Goal: Task Accomplishment & Management: Manage account settings

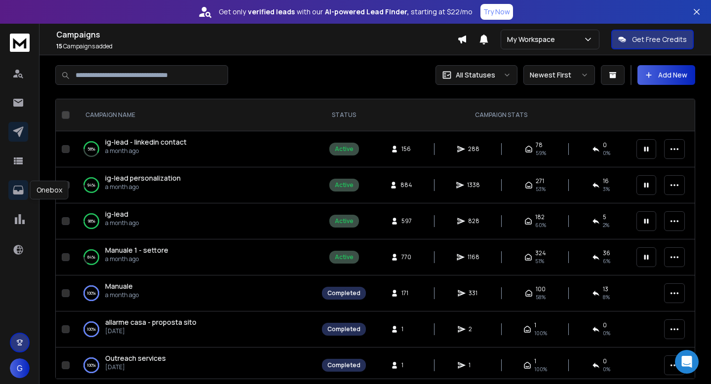
click at [18, 191] on icon at bounding box center [18, 190] width 12 height 12
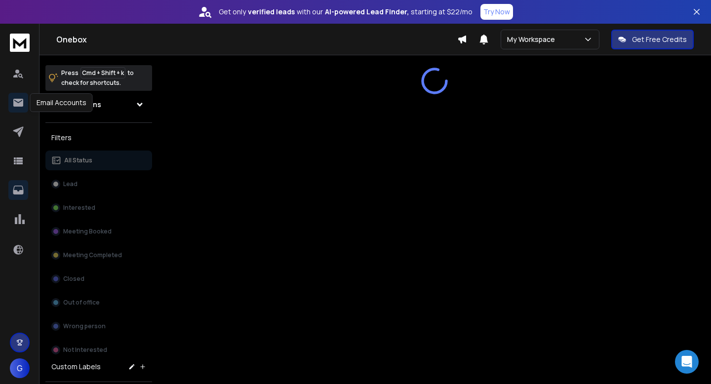
click at [24, 100] on icon at bounding box center [18, 103] width 12 height 12
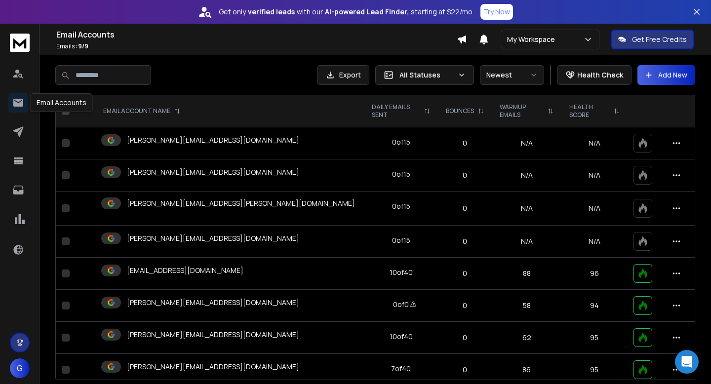
click at [545, 142] on icon at bounding box center [643, 143] width 10 height 10
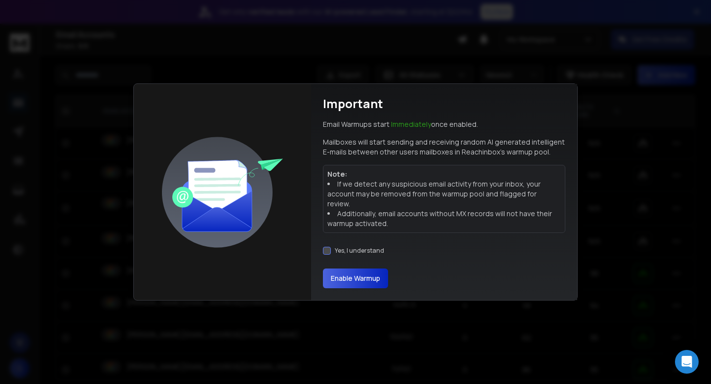
click at [329, 248] on button "Yes, I understand" at bounding box center [327, 251] width 8 height 8
click at [358, 278] on button "Enable Warmup" at bounding box center [355, 279] width 65 height 20
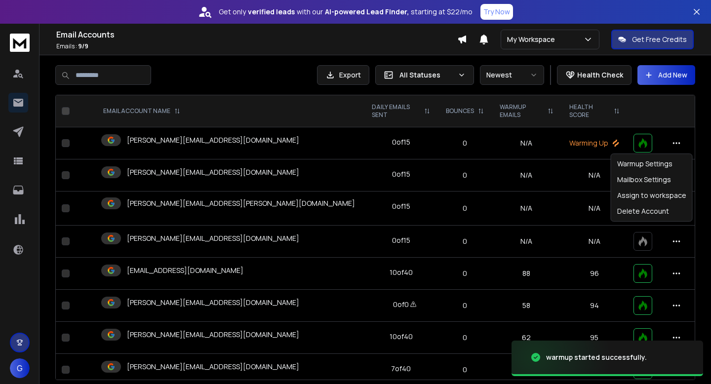
click at [545, 143] on icon at bounding box center [676, 143] width 9 height 9
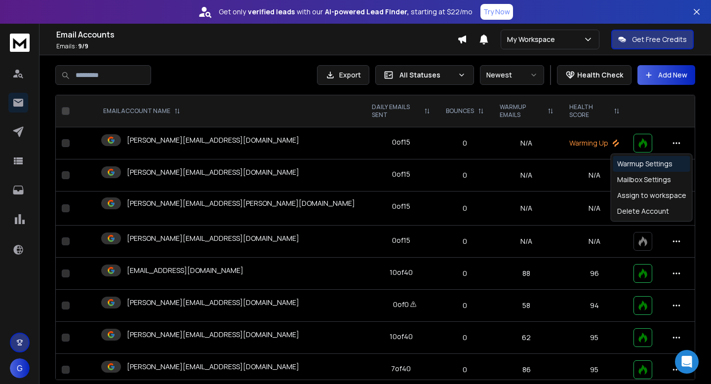
click at [545, 162] on div "Warmup Settings" at bounding box center [651, 164] width 77 height 16
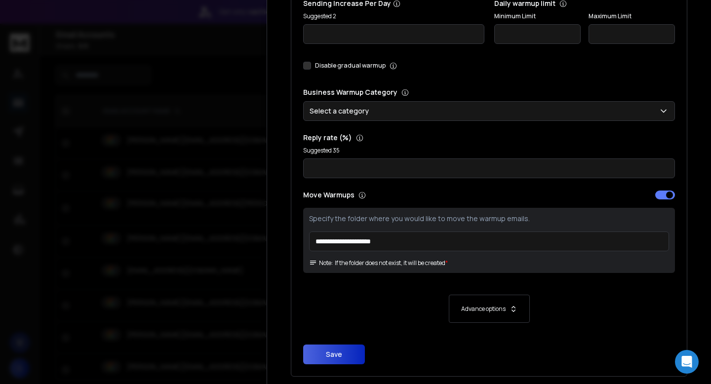
scroll to position [228, 0]
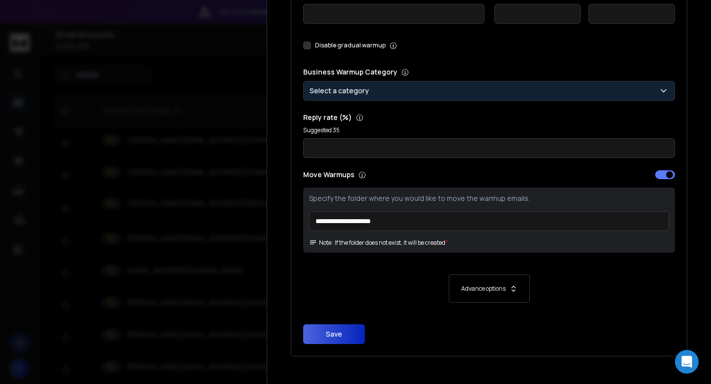
click at [521, 89] on div "Select a category" at bounding box center [489, 91] width 359 height 10
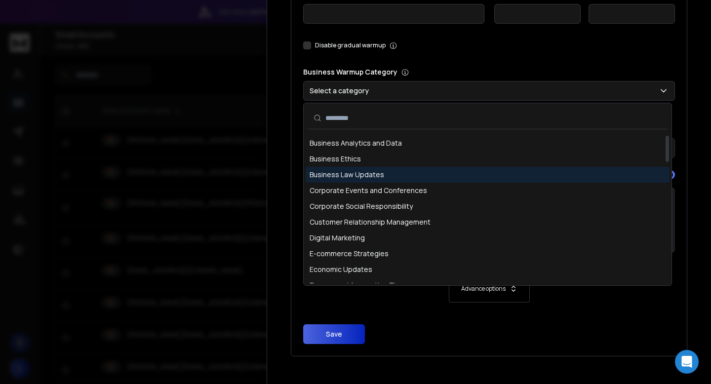
click at [412, 169] on div "Business Law Updates" at bounding box center [488, 175] width 364 height 16
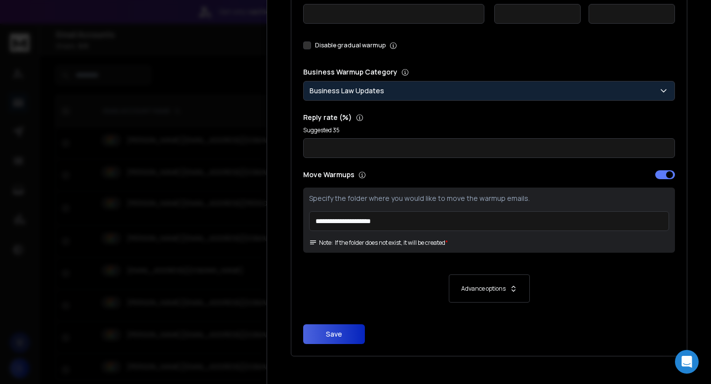
click at [411, 90] on div "Business Law Updates" at bounding box center [489, 91] width 359 height 10
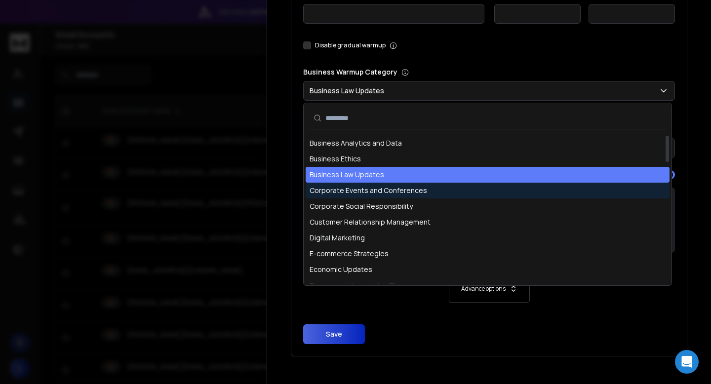
click at [407, 186] on span "Corporate Events and Conferences" at bounding box center [368, 191] width 117 height 10
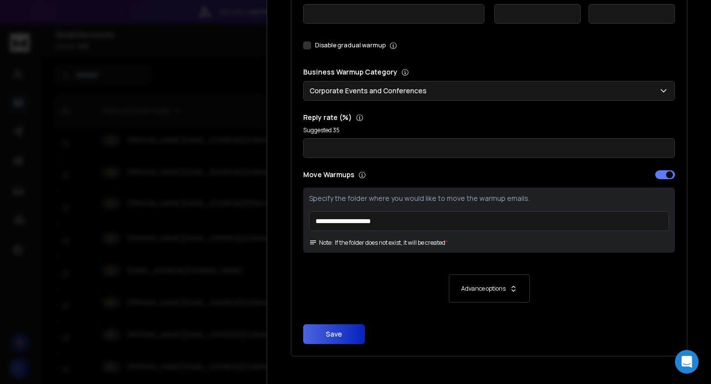
click at [414, 116] on p "Reply rate (%)" at bounding box center [489, 118] width 372 height 10
click at [474, 288] on p "Advance options" at bounding box center [483, 289] width 44 height 8
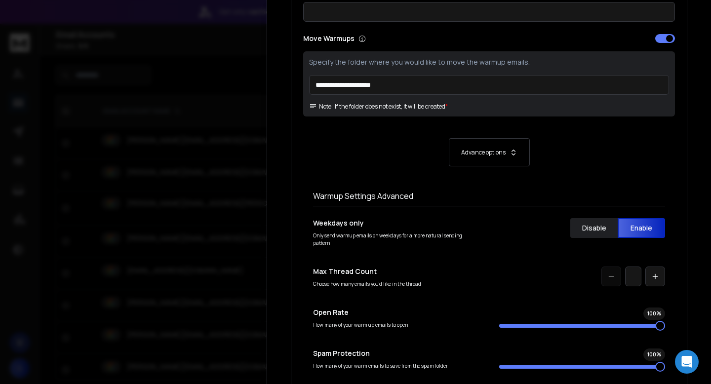
scroll to position [403, 0]
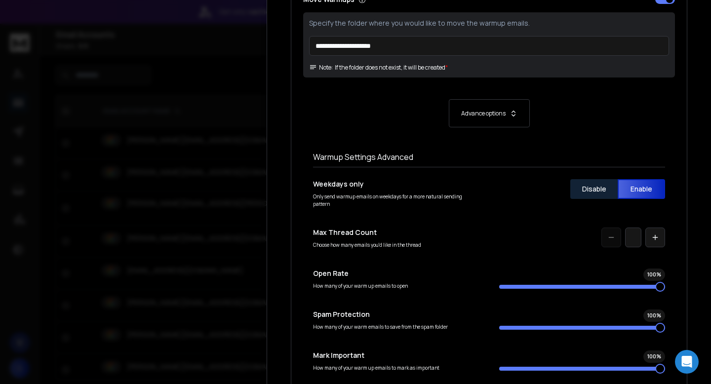
click at [545, 189] on button "Disable" at bounding box center [593, 189] width 47 height 20
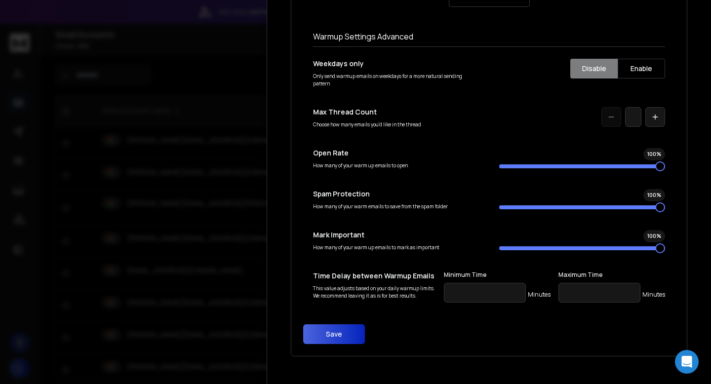
scroll to position [538, 0]
click at [351, 330] on button "Save" at bounding box center [334, 334] width 62 height 20
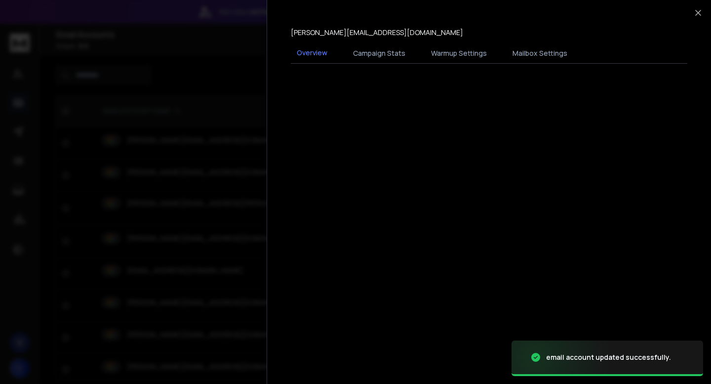
scroll to position [0, 0]
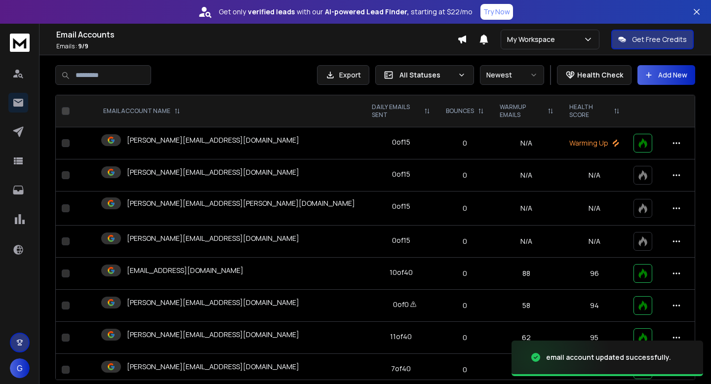
click at [545, 175] on icon at bounding box center [643, 175] width 10 height 10
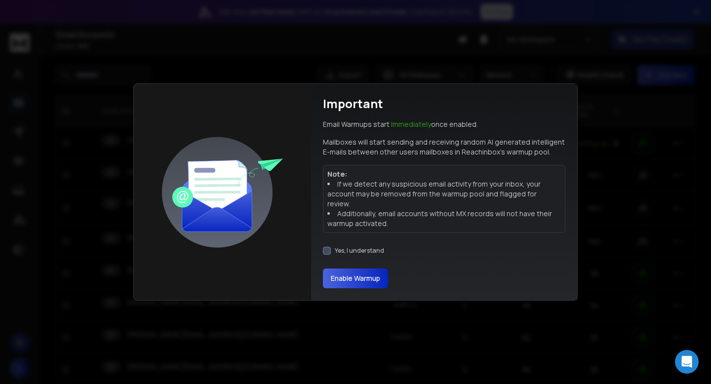
click at [332, 248] on div "Yes, I understand" at bounding box center [353, 251] width 61 height 8
click at [325, 247] on button "Yes, I understand" at bounding box center [327, 251] width 8 height 8
click at [353, 275] on button "Enable Warmup" at bounding box center [355, 279] width 65 height 20
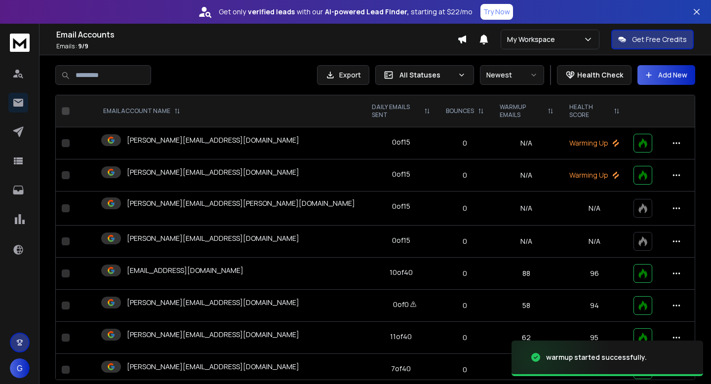
click at [545, 173] on icon at bounding box center [676, 175] width 9 height 9
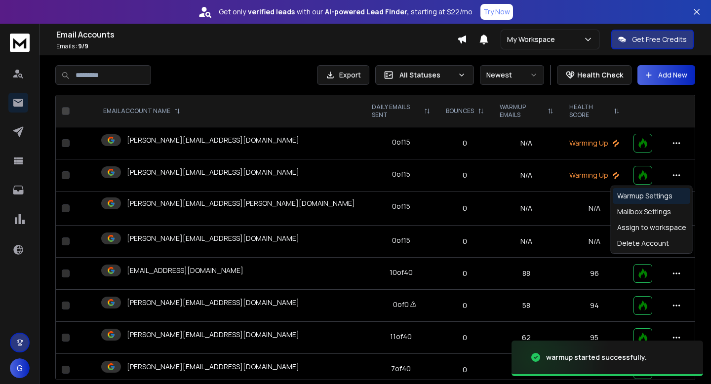
click at [545, 194] on div "Warmup Settings" at bounding box center [651, 196] width 77 height 16
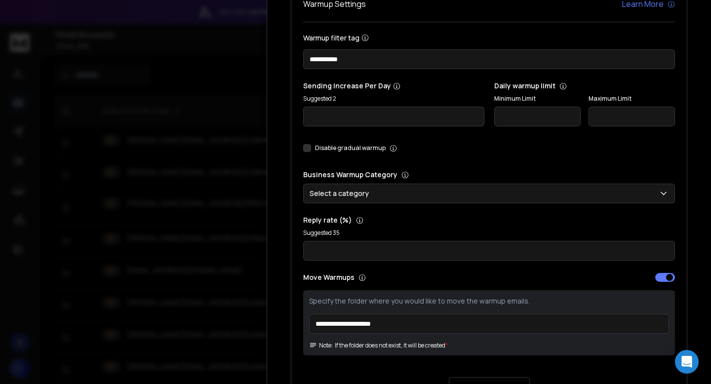
scroll to position [131, 0]
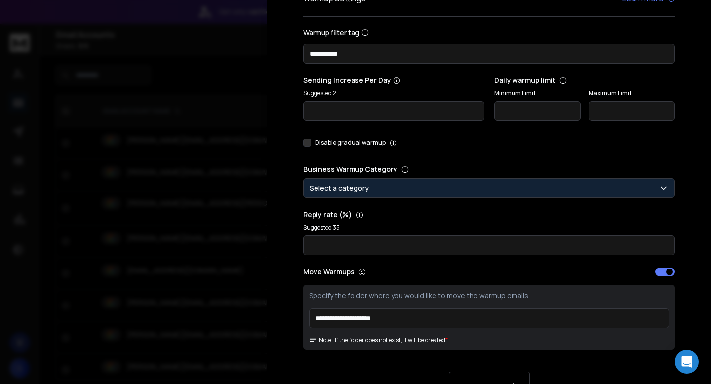
click at [483, 187] on div "Select a category" at bounding box center [489, 188] width 359 height 10
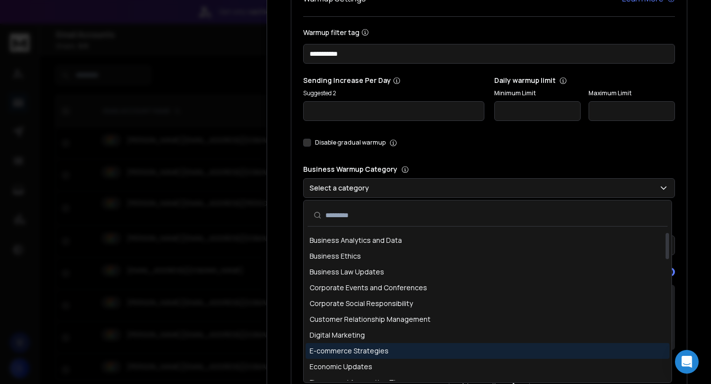
click at [454, 334] on div "E-commerce Strategies" at bounding box center [488, 351] width 364 height 16
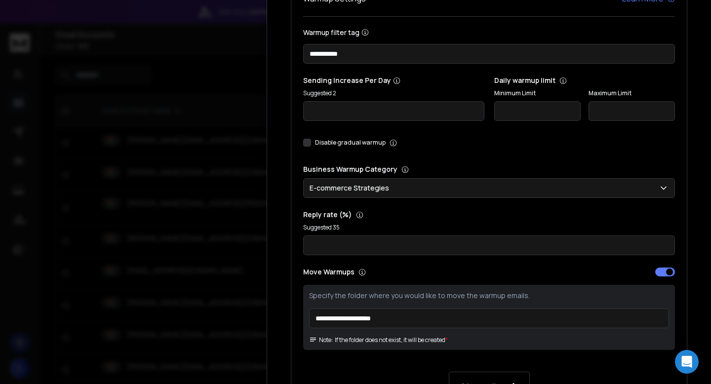
scroll to position [228, 0]
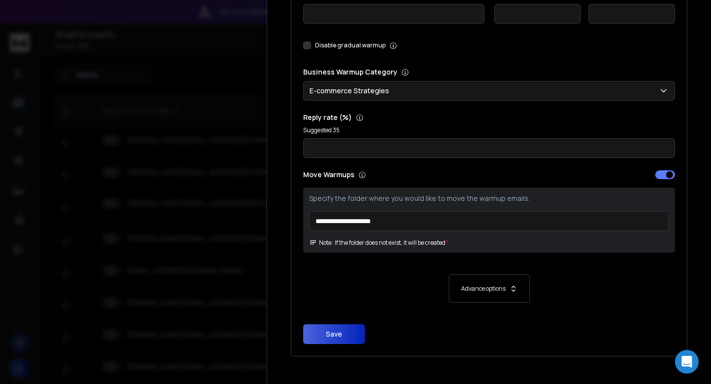
click at [329, 334] on button "Save" at bounding box center [334, 334] width 62 height 20
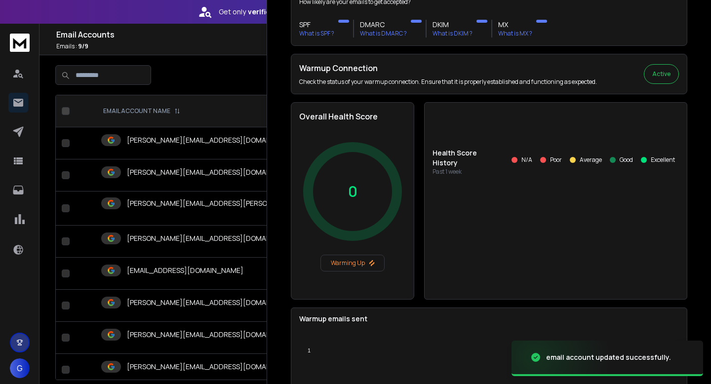
scroll to position [214, 0]
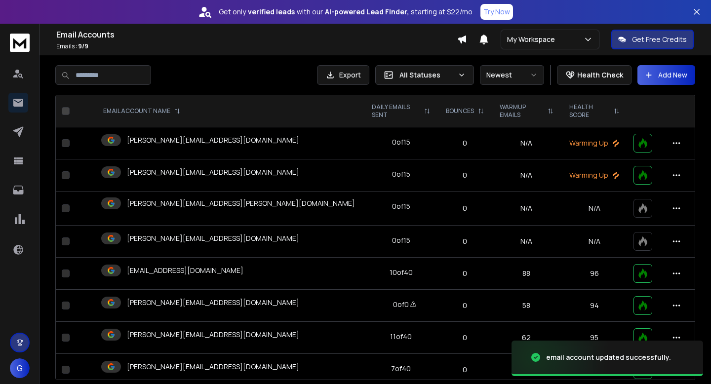
click at [545, 206] on icon at bounding box center [642, 208] width 8 height 10
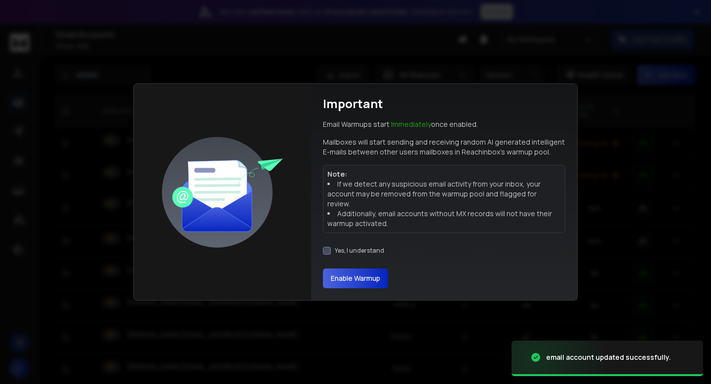
click at [327, 247] on button "Yes, I understand" at bounding box center [327, 251] width 8 height 8
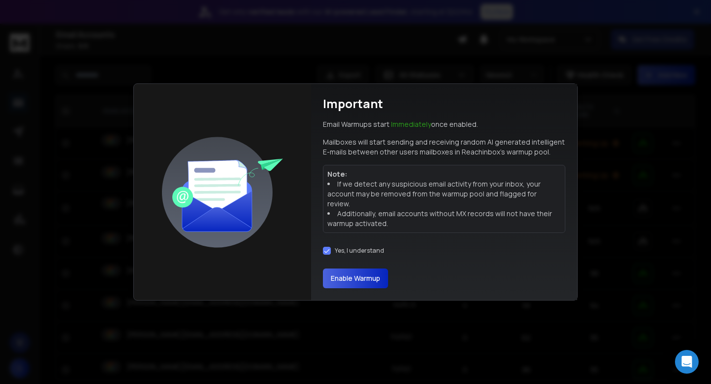
click at [332, 269] on button "Enable Warmup" at bounding box center [355, 279] width 65 height 20
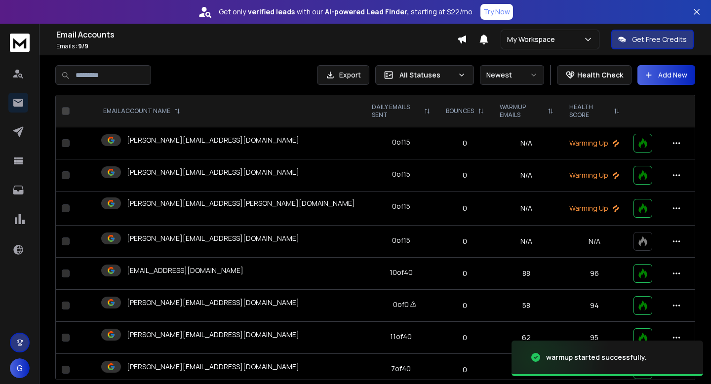
click at [545, 204] on button at bounding box center [676, 208] width 25 height 17
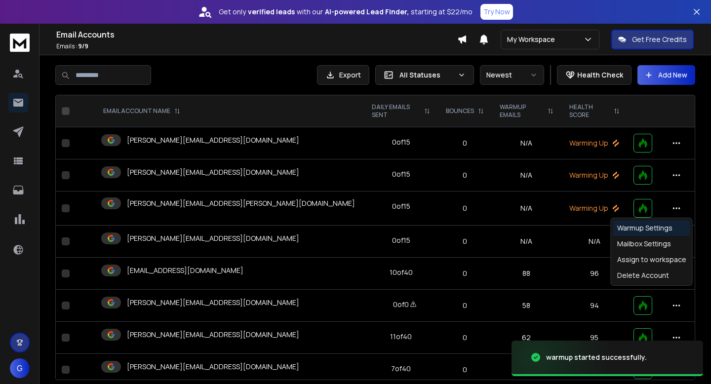
click at [545, 230] on div "Warmup Settings" at bounding box center [651, 228] width 77 height 16
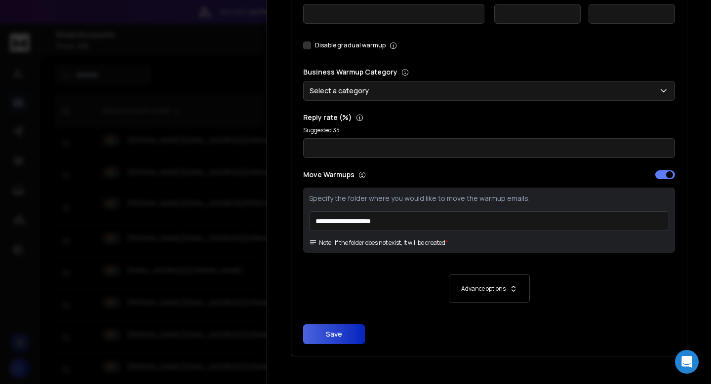
scroll to position [223, 0]
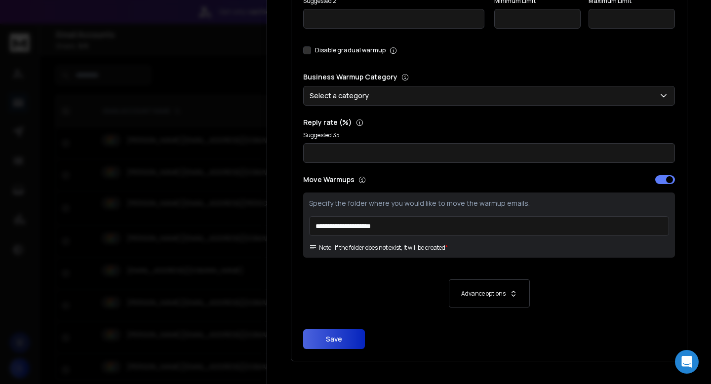
click at [410, 225] on input "**********" at bounding box center [489, 226] width 360 height 20
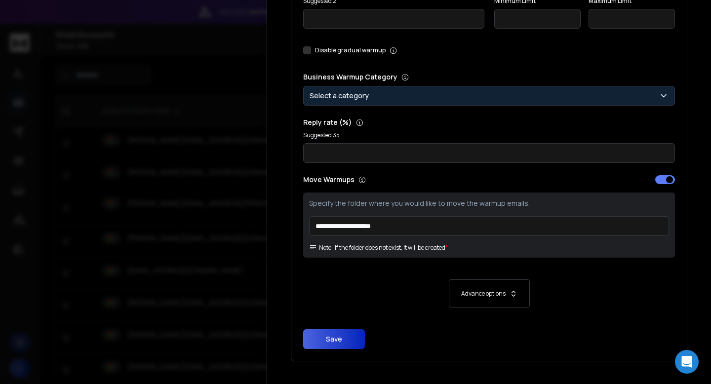
click at [390, 94] on div "Select a category" at bounding box center [489, 96] width 359 height 10
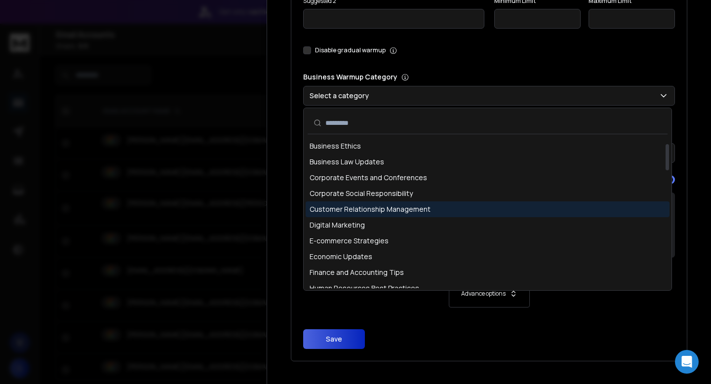
scroll to position [24, 0]
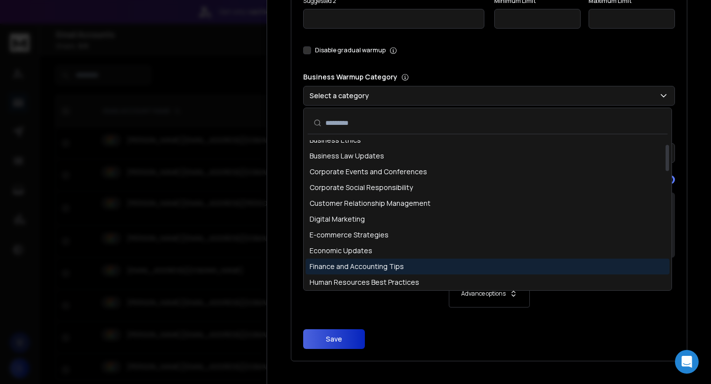
click at [400, 259] on div "Finance and Accounting Tips" at bounding box center [488, 267] width 364 height 16
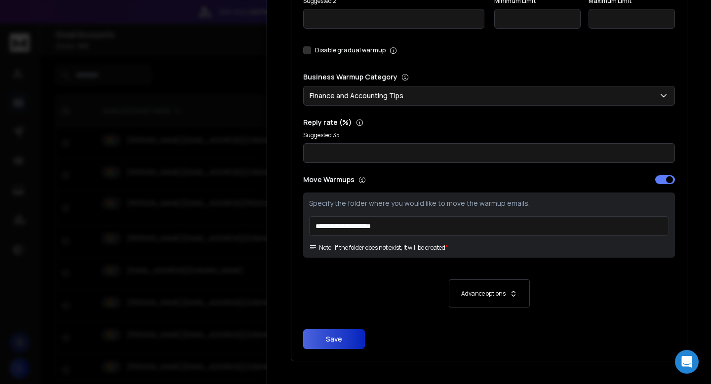
click at [366, 293] on button "Advance options" at bounding box center [489, 293] width 352 height 28
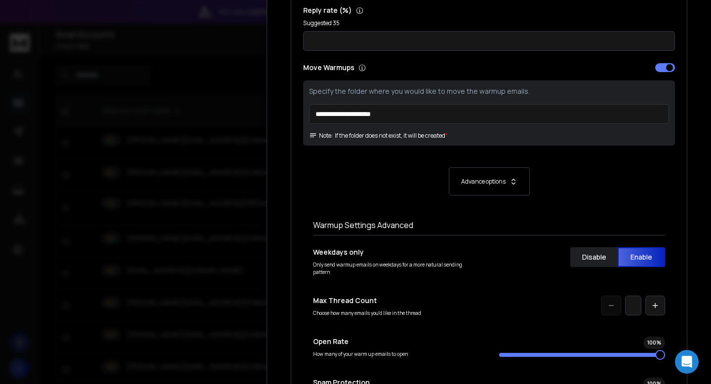
scroll to position [407, 0]
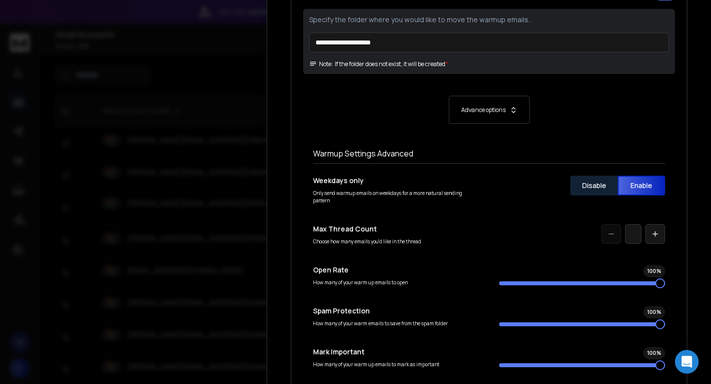
click at [545, 184] on button "Disable" at bounding box center [593, 186] width 47 height 20
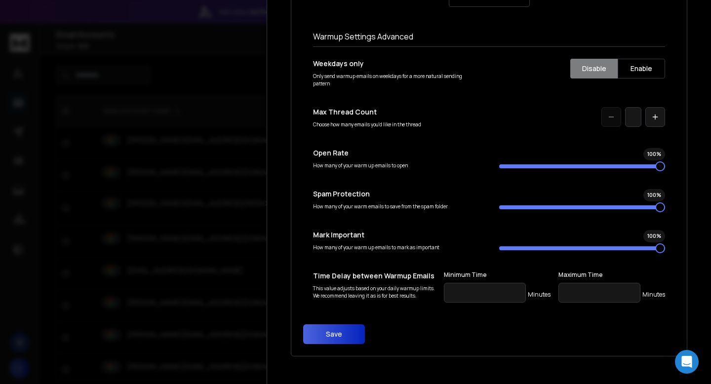
click at [328, 334] on button "Save" at bounding box center [334, 334] width 62 height 20
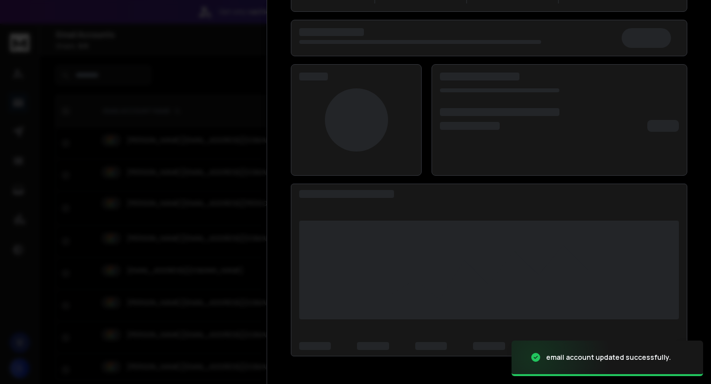
scroll to position [214, 0]
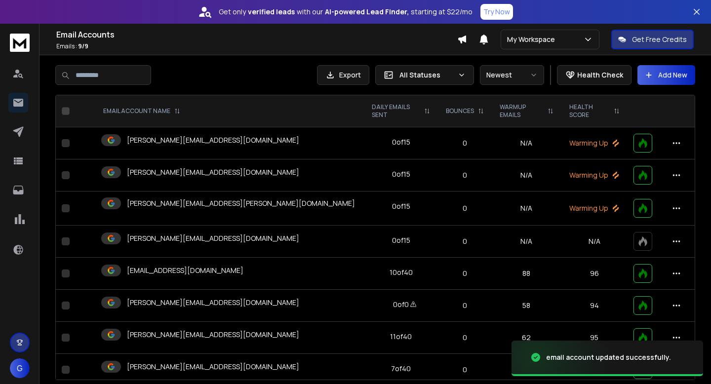
click at [545, 171] on button at bounding box center [676, 175] width 25 height 17
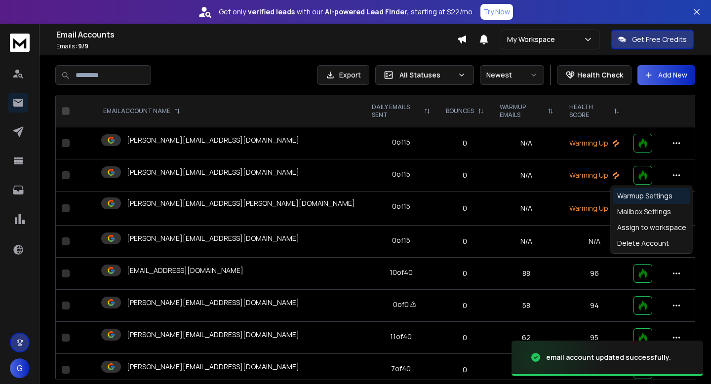
click at [545, 200] on div "Warmup Settings" at bounding box center [651, 196] width 77 height 16
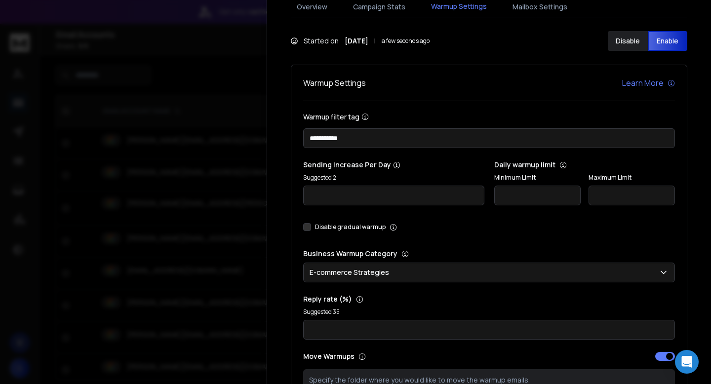
scroll to position [228, 0]
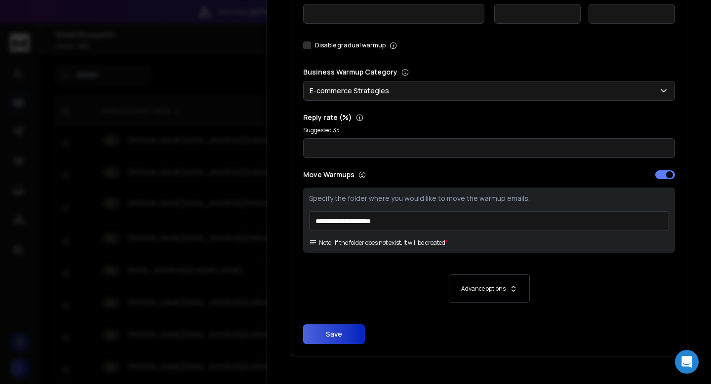
click at [478, 290] on p "Advance options" at bounding box center [483, 289] width 44 height 8
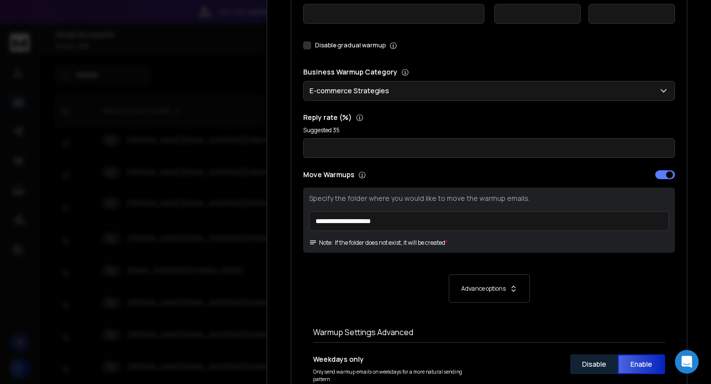
click at [545, 334] on button "Disable" at bounding box center [593, 364] width 47 height 20
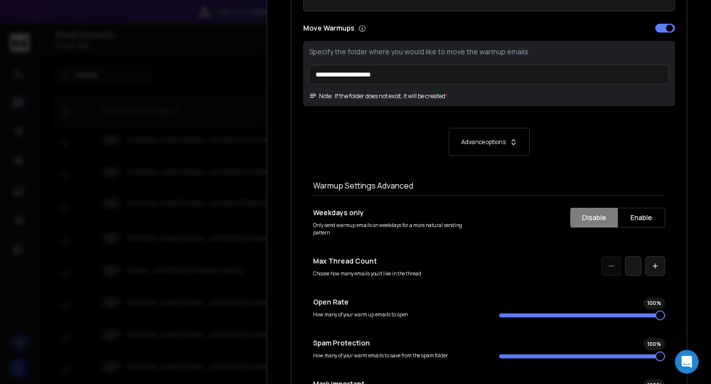
scroll to position [538, 0]
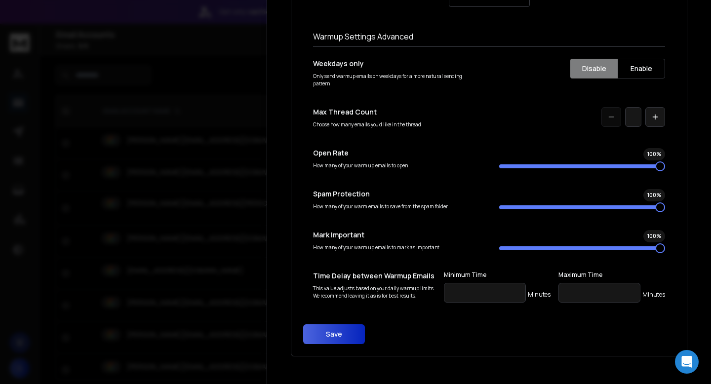
click at [340, 334] on button "Save" at bounding box center [334, 334] width 62 height 20
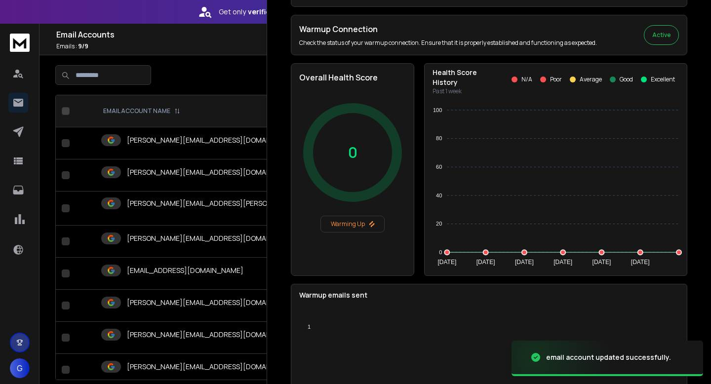
scroll to position [214, 0]
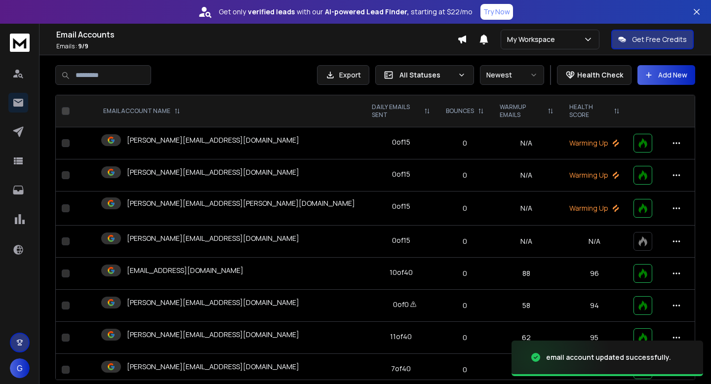
click at [545, 241] on icon at bounding box center [643, 241] width 10 height 10
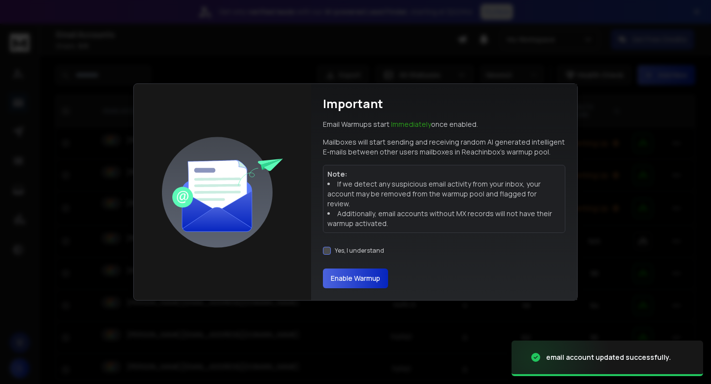
click at [336, 247] on label "Yes, I understand" at bounding box center [359, 251] width 49 height 8
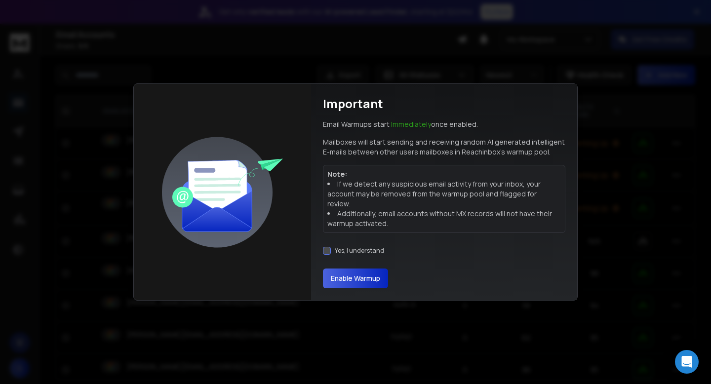
click at [347, 271] on button "Enable Warmup" at bounding box center [355, 279] width 65 height 20
click at [330, 247] on button "Yes, I understand" at bounding box center [327, 251] width 8 height 8
click at [341, 270] on button "Enable Warmup" at bounding box center [355, 279] width 65 height 20
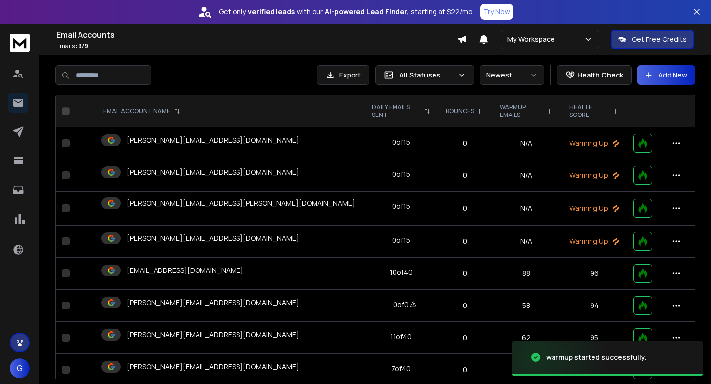
click at [545, 239] on icon at bounding box center [676, 241] width 9 height 9
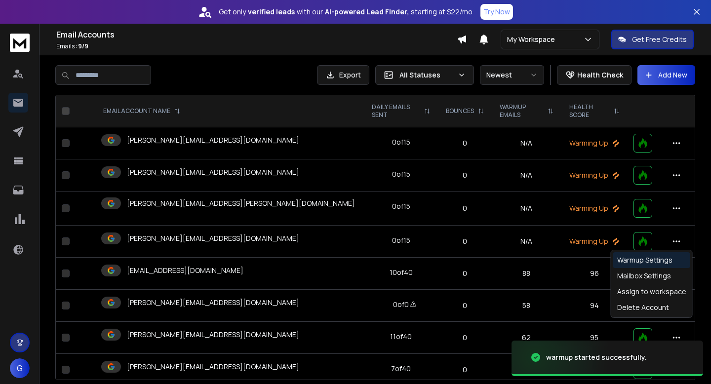
click at [545, 262] on div "Warmup Settings" at bounding box center [651, 260] width 77 height 16
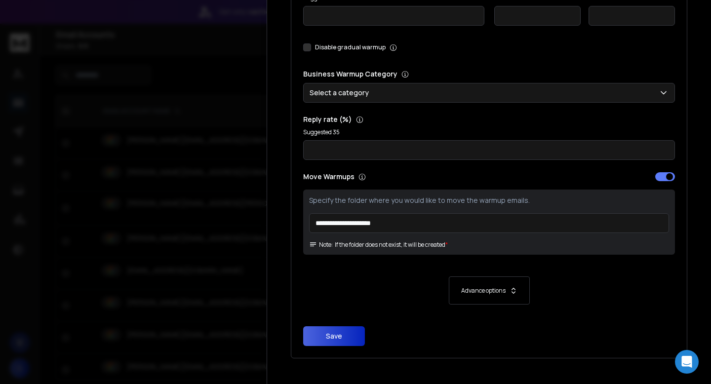
scroll to position [228, 0]
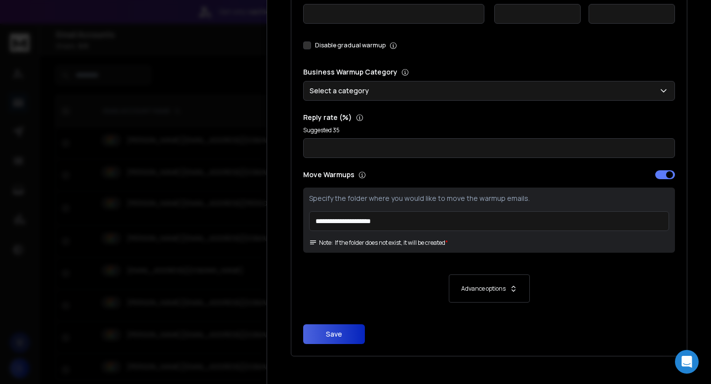
click at [408, 234] on div "**********" at bounding box center [489, 220] width 372 height 65
click at [407, 219] on input "**********" at bounding box center [489, 221] width 360 height 20
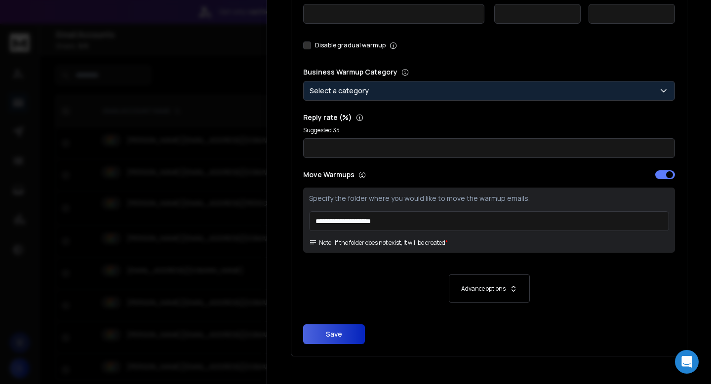
click at [404, 94] on div "Select a category" at bounding box center [489, 91] width 359 height 10
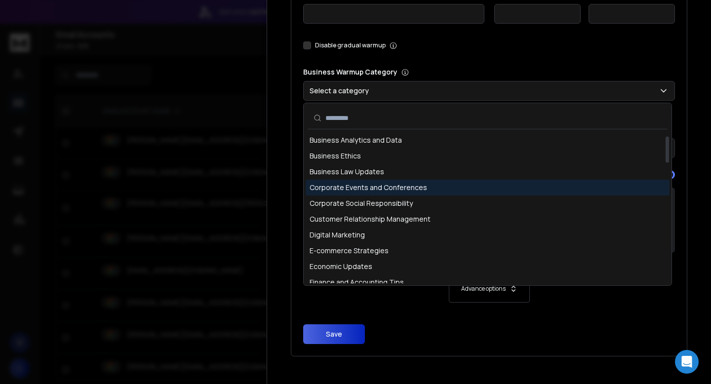
scroll to position [5, 0]
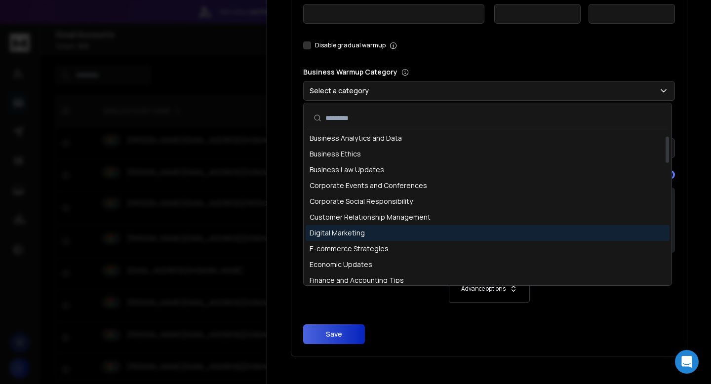
click at [406, 232] on div "Digital Marketing" at bounding box center [488, 233] width 364 height 16
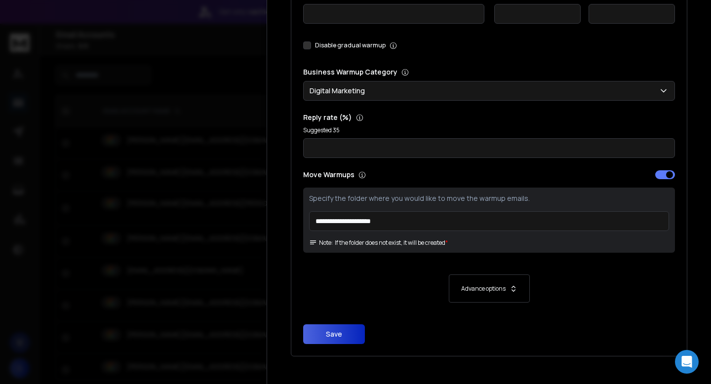
click at [383, 284] on button "Advance options" at bounding box center [489, 288] width 352 height 28
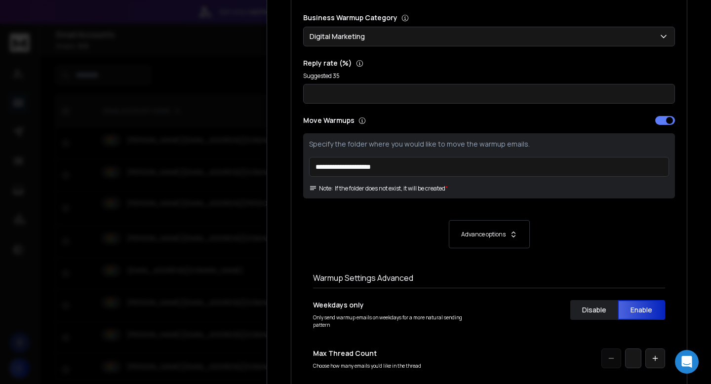
scroll to position [317, 0]
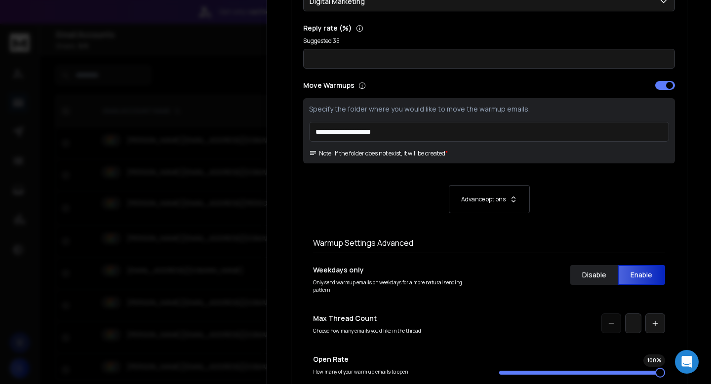
click at [545, 285] on div "Disable Enable" at bounding box center [617, 279] width 95 height 29
click at [545, 281] on button "Disable" at bounding box center [593, 275] width 47 height 20
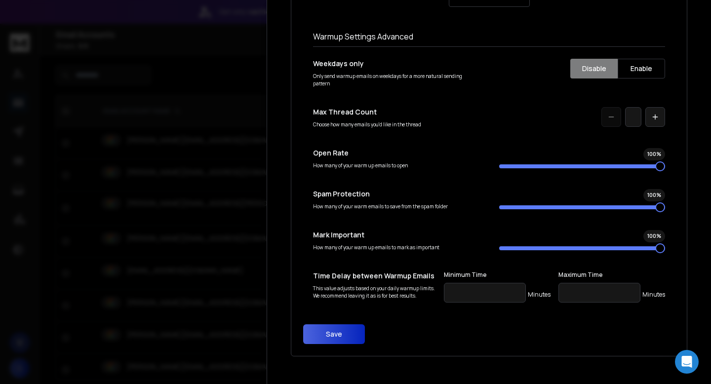
click at [348, 328] on button "Save" at bounding box center [334, 334] width 62 height 20
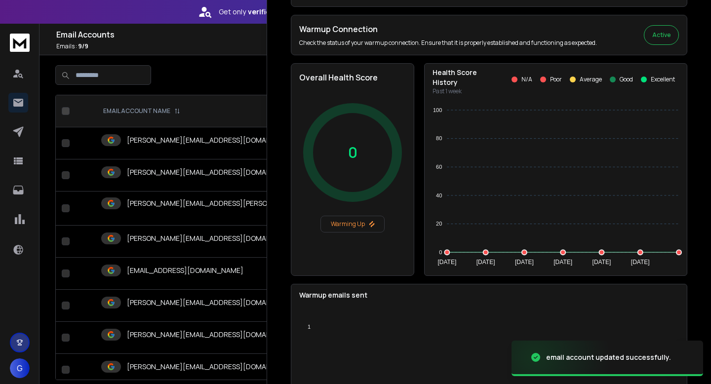
scroll to position [214, 0]
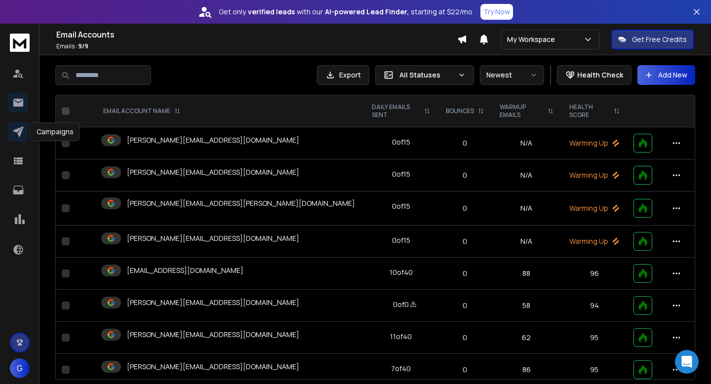
click at [20, 128] on icon at bounding box center [18, 131] width 10 height 10
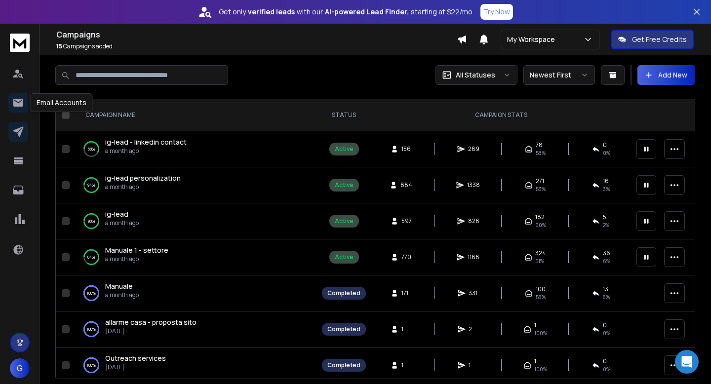
click at [12, 97] on icon at bounding box center [18, 103] width 12 height 12
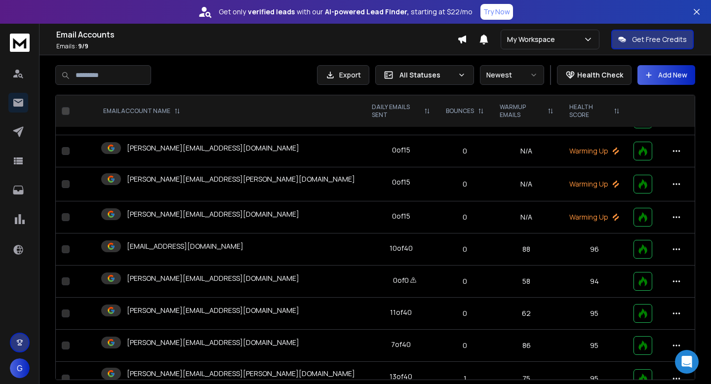
scroll to position [44, 0]
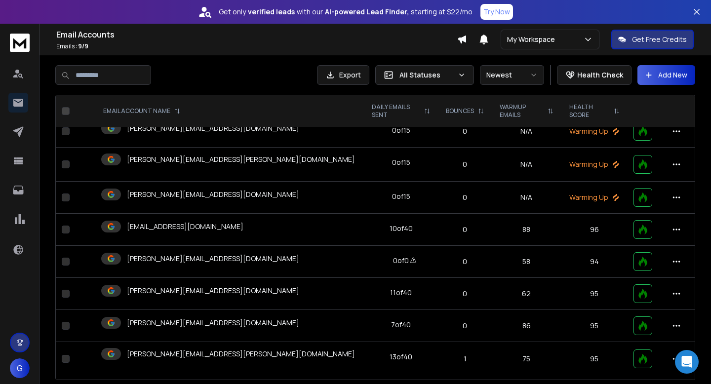
click at [229, 259] on div "giulio.p@webvoriastudio.com" at bounding box center [229, 259] width 257 height 12
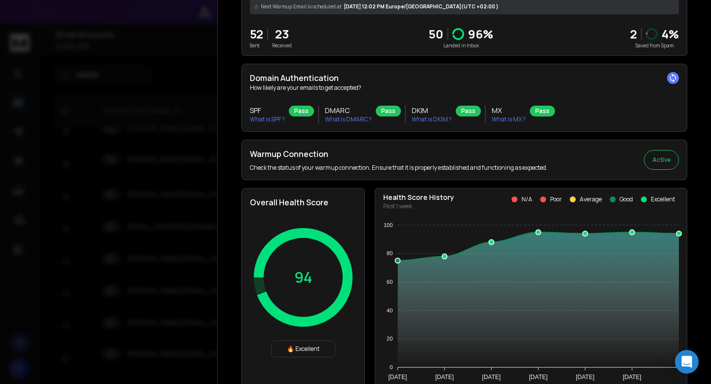
scroll to position [427, 0]
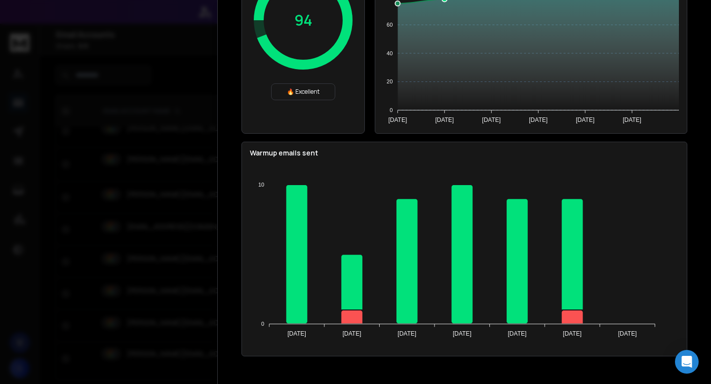
click at [211, 285] on div at bounding box center [355, 192] width 711 height 384
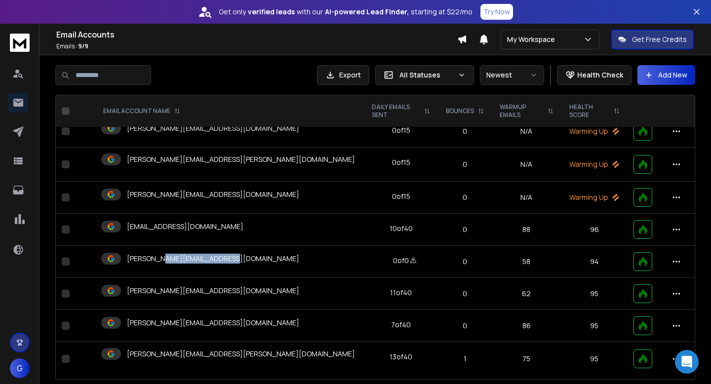
drag, startPoint x: 234, startPoint y: 257, endPoint x: 157, endPoint y: 259, distance: 76.0
click at [157, 259] on div "giulio.p@webvoriastudio.com" at bounding box center [229, 259] width 257 height 12
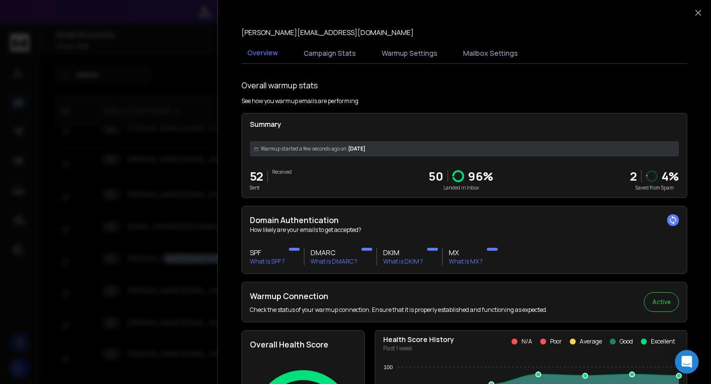
copy p "webvoriastudio.com"
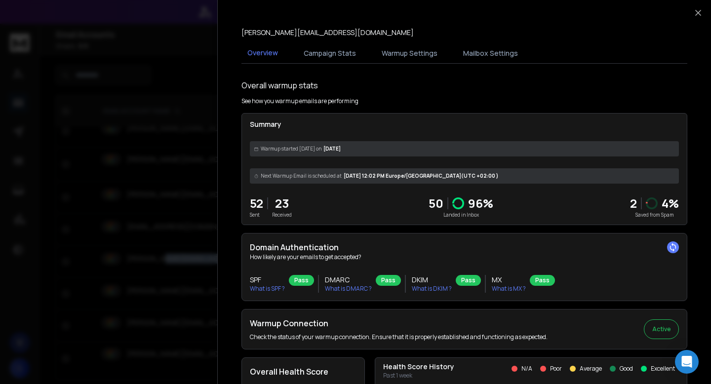
click at [162, 124] on div at bounding box center [355, 192] width 711 height 384
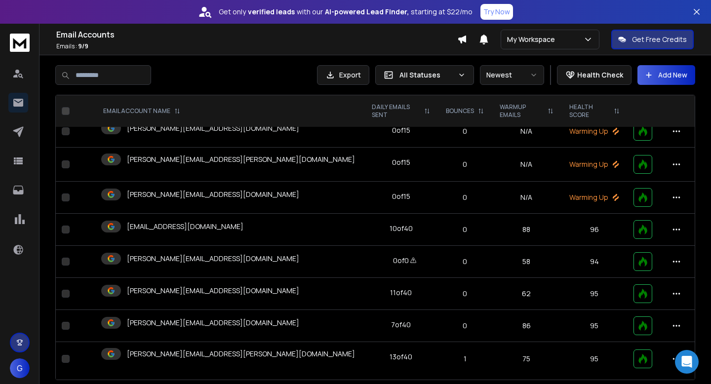
click at [195, 223] on p "giulio@gpmarketingstudio.com" at bounding box center [185, 227] width 117 height 10
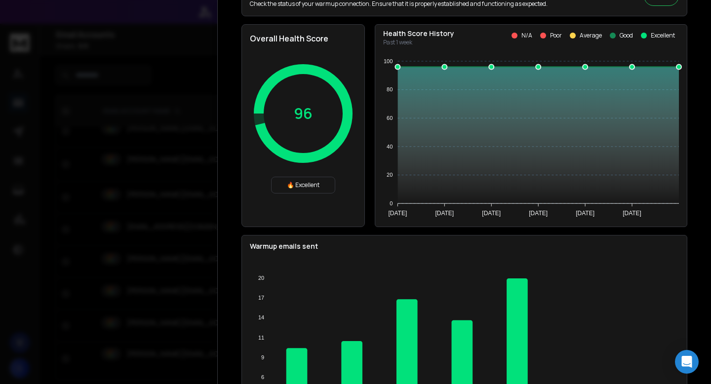
scroll to position [427, 0]
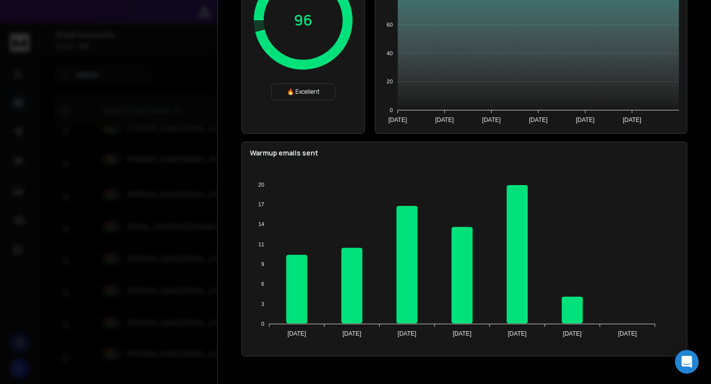
click at [127, 244] on div at bounding box center [355, 192] width 711 height 384
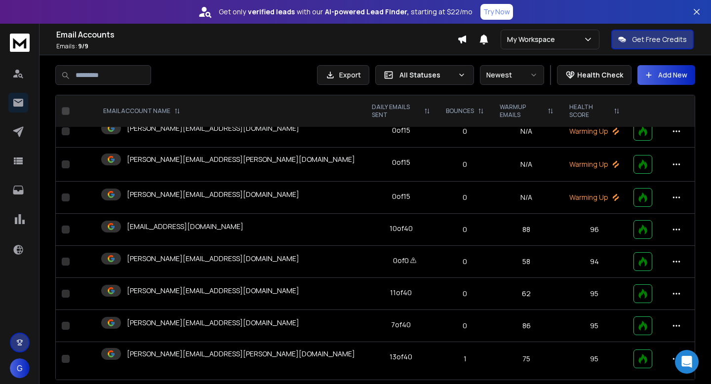
click at [545, 323] on td "95" at bounding box center [594, 326] width 66 height 32
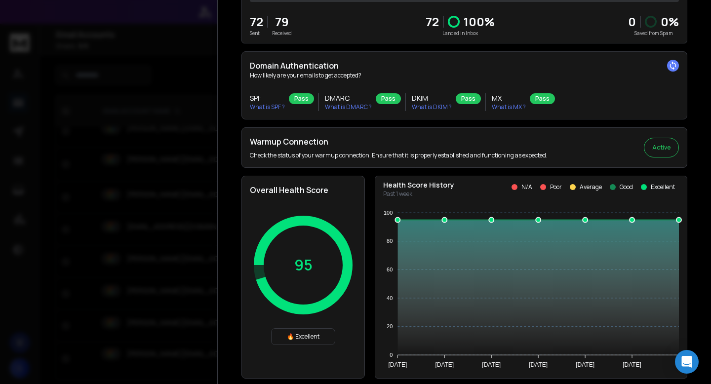
scroll to position [427, 0]
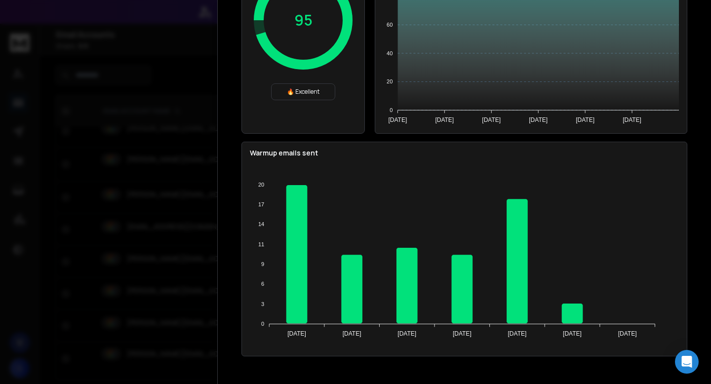
click at [167, 269] on div at bounding box center [355, 192] width 711 height 384
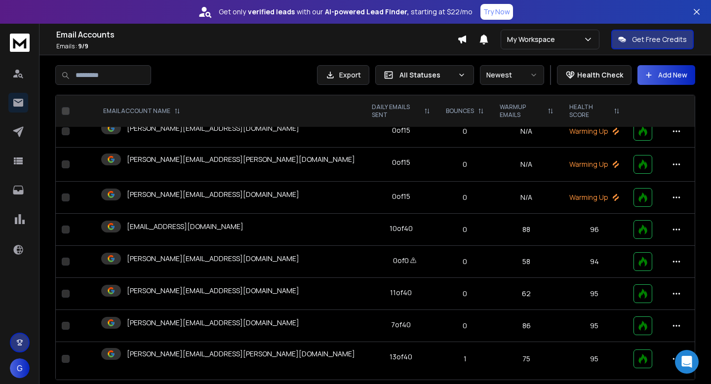
click at [523, 334] on td "75" at bounding box center [526, 359] width 69 height 34
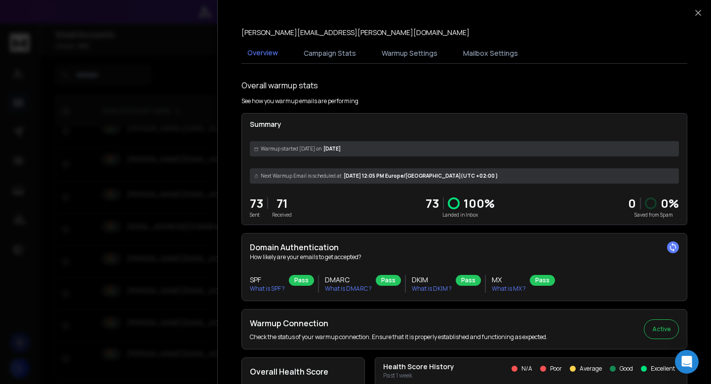
click at [157, 216] on div at bounding box center [355, 192] width 711 height 384
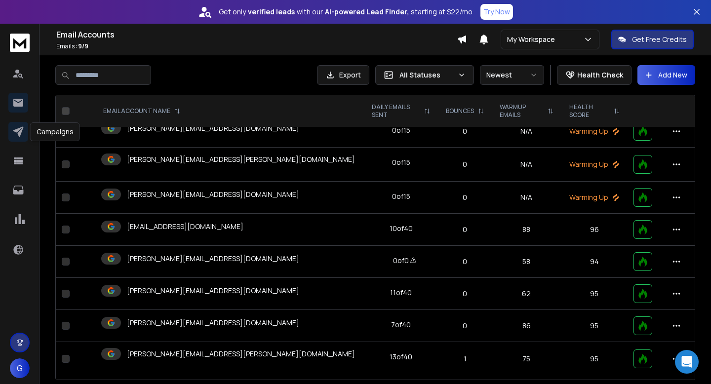
click at [17, 130] on icon at bounding box center [18, 131] width 10 height 10
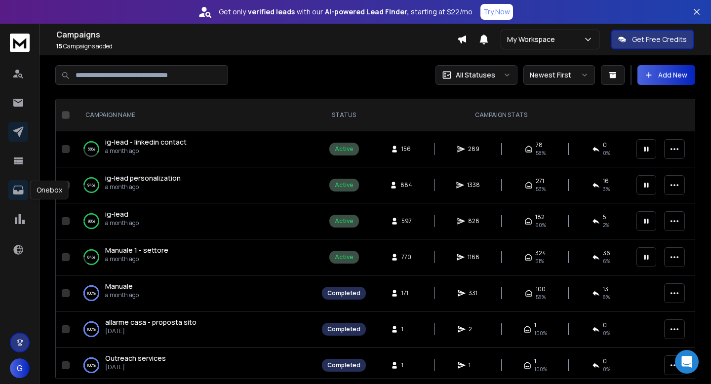
click at [19, 195] on icon at bounding box center [18, 190] width 12 height 12
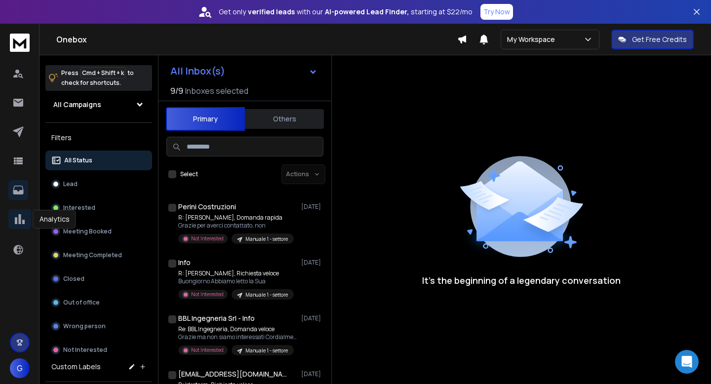
click at [20, 209] on link at bounding box center [19, 219] width 23 height 23
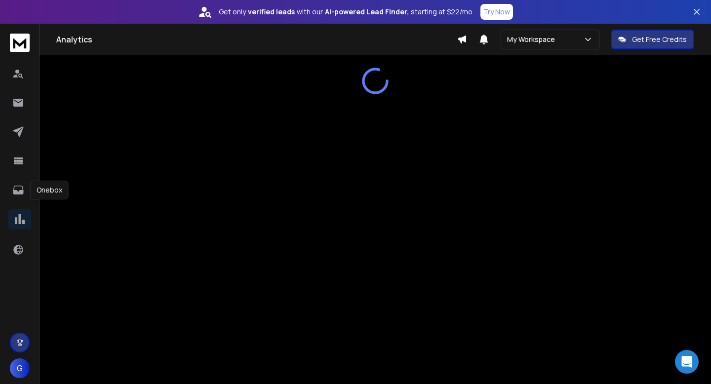
click at [15, 179] on div at bounding box center [19, 163] width 23 height 199
click at [17, 188] on icon at bounding box center [18, 190] width 12 height 12
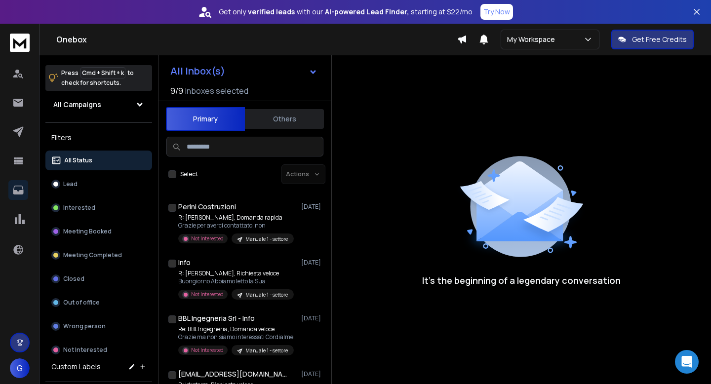
click at [280, 117] on button "Others" at bounding box center [284, 119] width 79 height 22
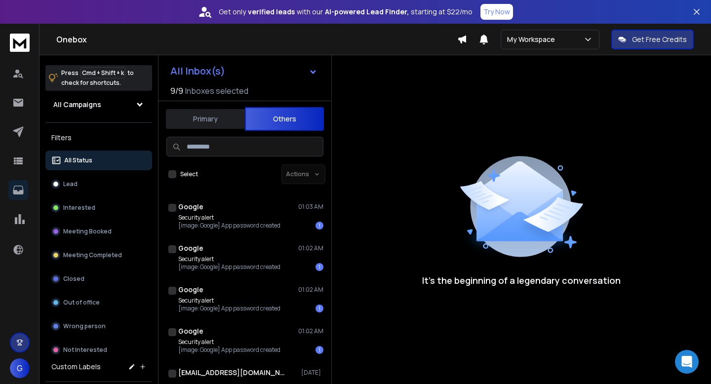
click at [226, 123] on button "Primary" at bounding box center [205, 119] width 79 height 22
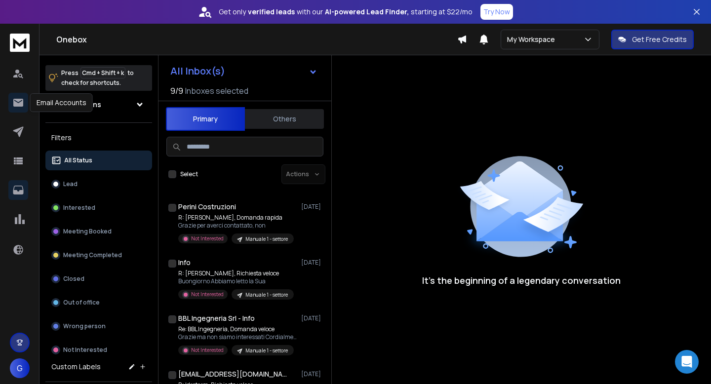
click at [17, 101] on icon at bounding box center [18, 103] width 10 height 8
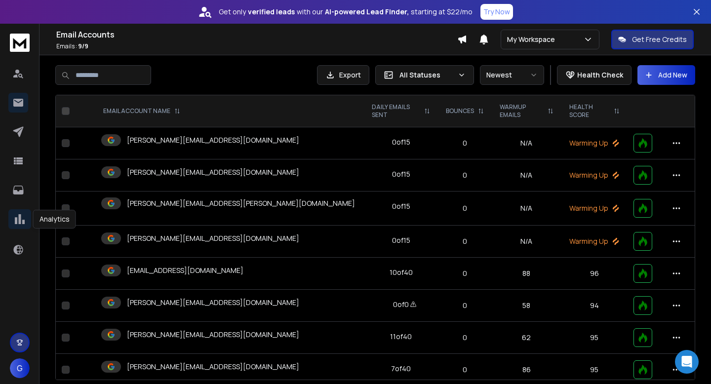
click at [20, 214] on icon at bounding box center [19, 219] width 15 height 15
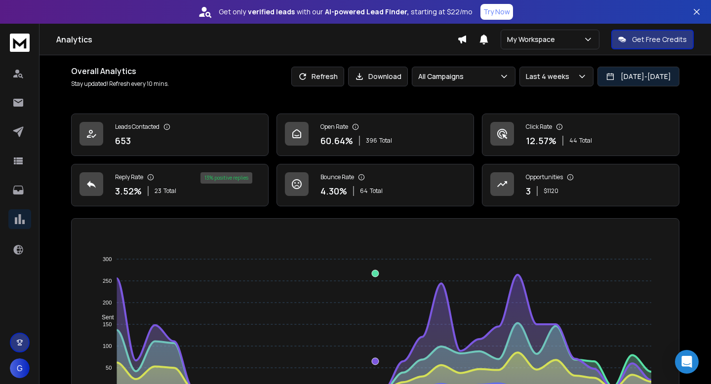
click at [545, 79] on button "12 Aug 2025 - 09 Sep 2025" at bounding box center [638, 77] width 82 height 20
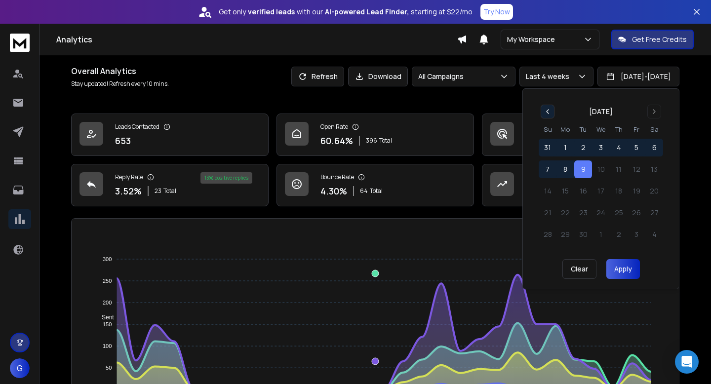
click at [545, 113] on icon "Go to previous month" at bounding box center [548, 112] width 8 height 8
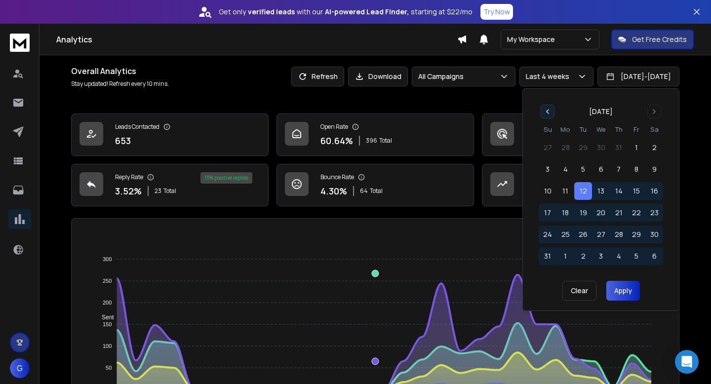
click at [545, 113] on icon "Go to previous month" at bounding box center [548, 112] width 8 height 8
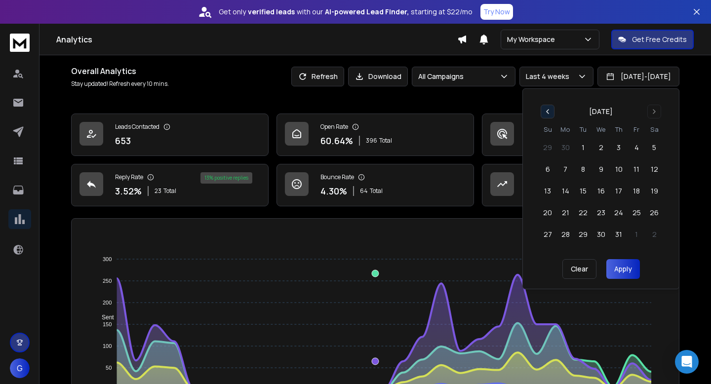
click at [545, 113] on icon "Go to previous month" at bounding box center [548, 112] width 8 height 8
click at [545, 147] on button "1" at bounding box center [583, 148] width 18 height 18
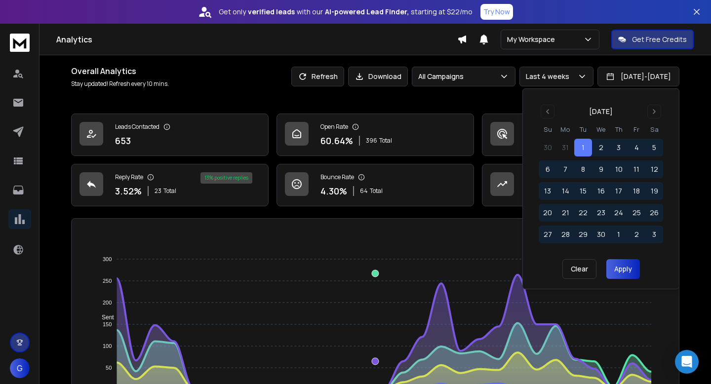
click at [545, 264] on button "Apply" at bounding box center [623, 269] width 34 height 20
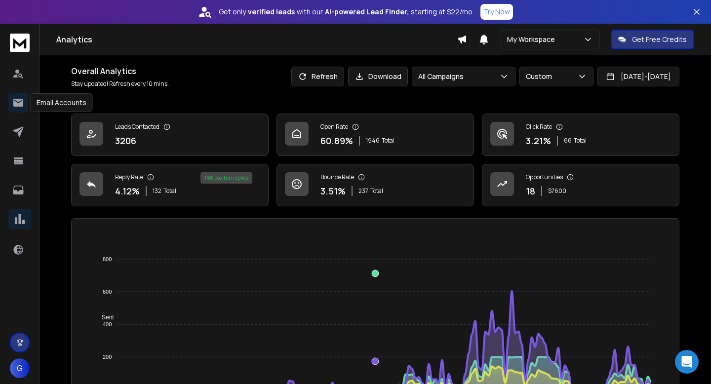
click at [15, 97] on icon at bounding box center [18, 103] width 12 height 12
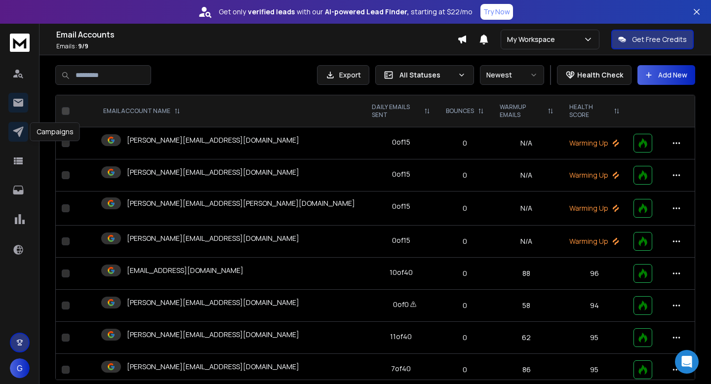
click at [20, 132] on icon at bounding box center [18, 131] width 10 height 10
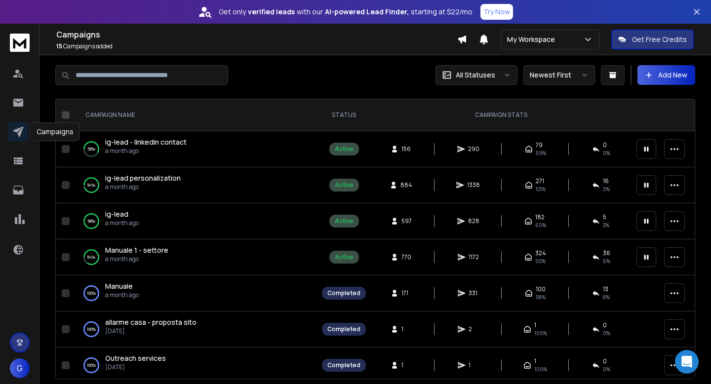
scroll to position [9, 0]
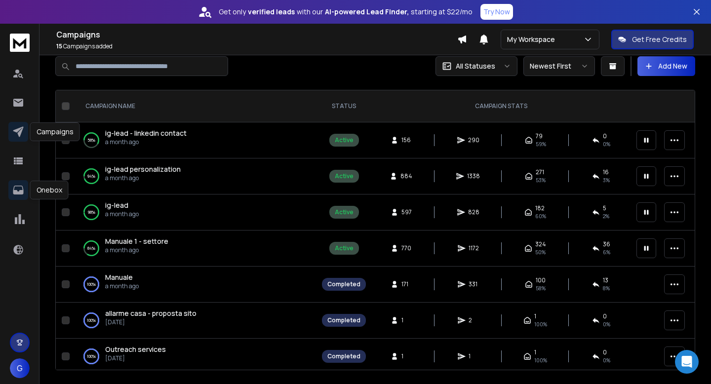
click at [21, 192] on icon at bounding box center [18, 190] width 10 height 9
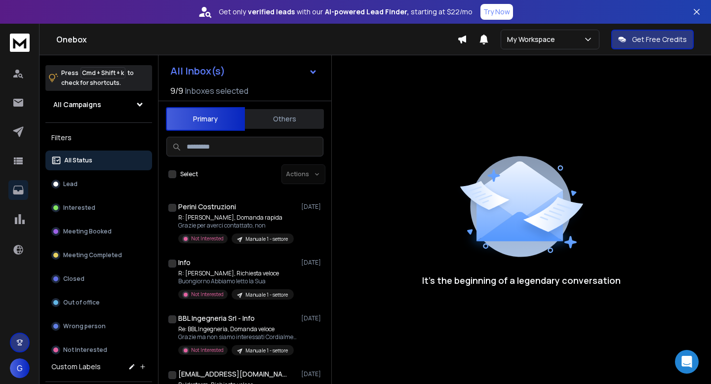
click at [274, 120] on button "Others" at bounding box center [284, 119] width 79 height 22
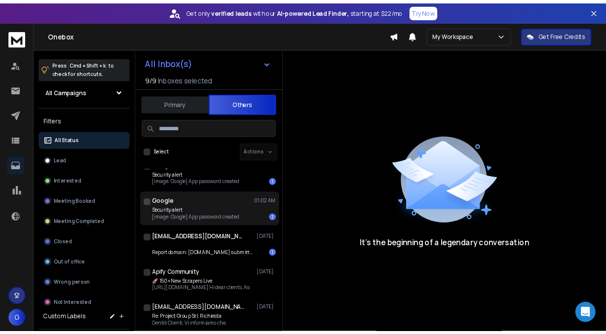
scroll to position [110, 0]
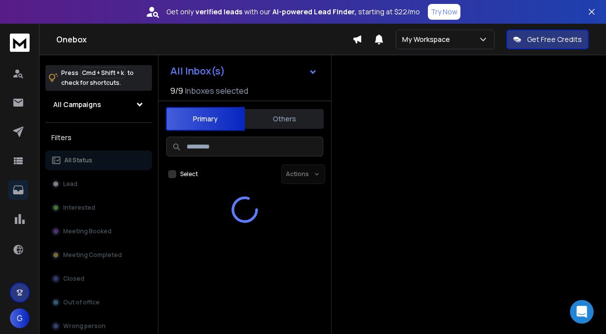
click at [220, 120] on button "Primary" at bounding box center [205, 119] width 79 height 24
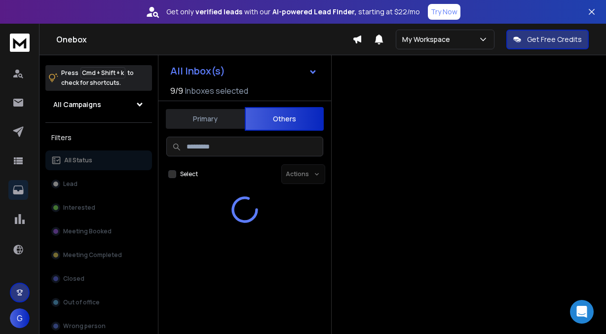
click at [278, 122] on button "Others" at bounding box center [284, 119] width 79 height 24
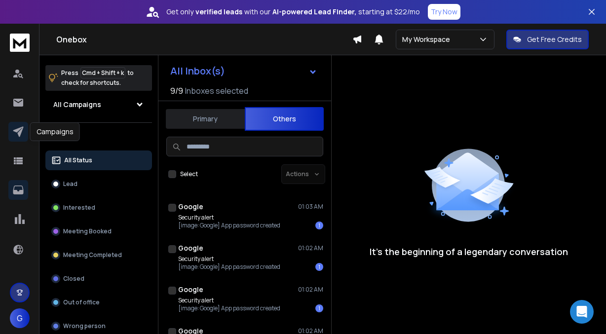
click at [20, 129] on icon at bounding box center [18, 131] width 10 height 10
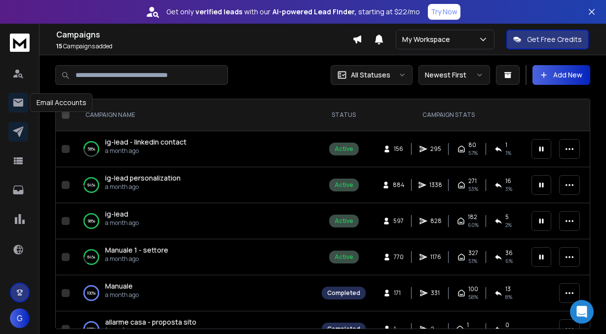
click at [19, 104] on icon at bounding box center [18, 103] width 10 height 8
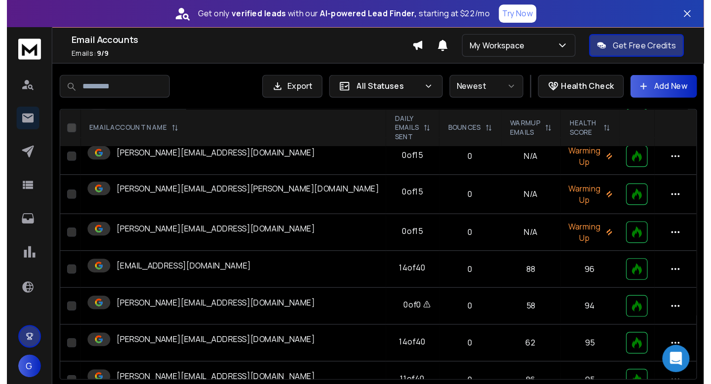
scroll to position [94, 0]
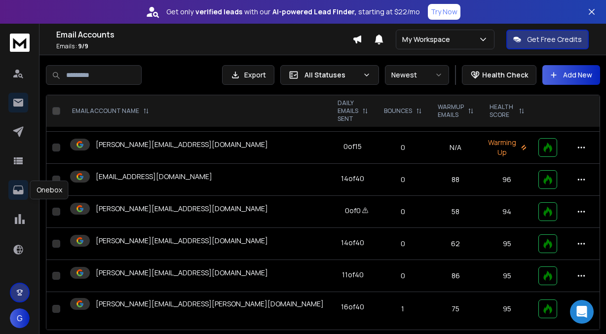
click at [20, 189] on icon at bounding box center [18, 190] width 12 height 12
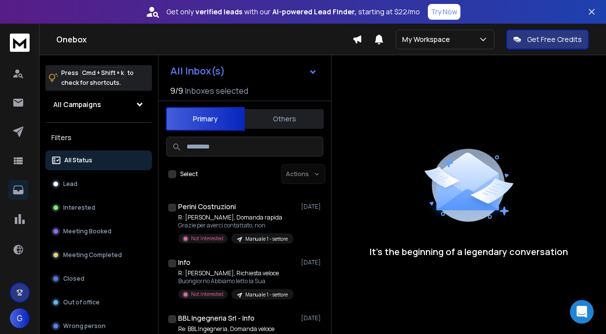
click at [15, 116] on div at bounding box center [19, 104] width 23 height 23
click at [18, 135] on icon at bounding box center [18, 132] width 12 height 12
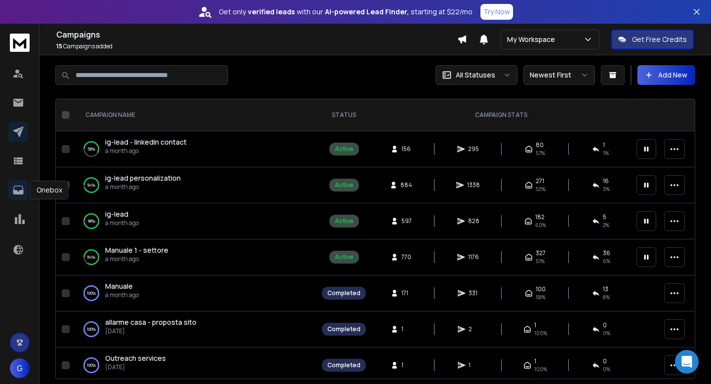
click at [18, 195] on icon at bounding box center [18, 190] width 12 height 12
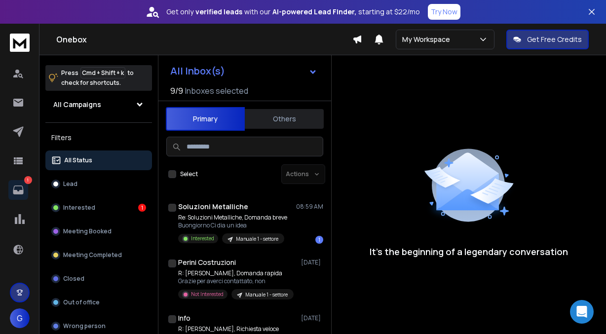
click at [276, 122] on button "Others" at bounding box center [284, 119] width 79 height 22
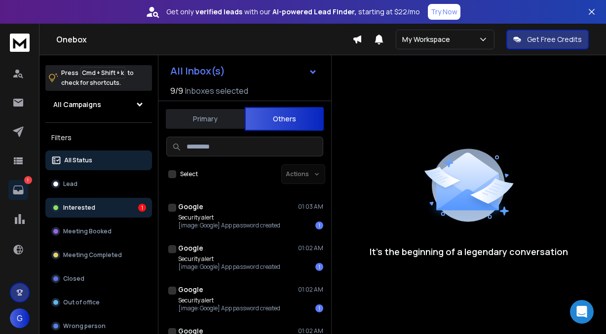
click at [107, 203] on button "Interested 1" at bounding box center [98, 208] width 107 height 20
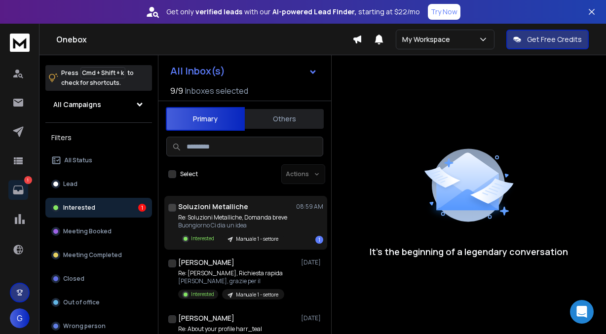
click at [253, 221] on p "Re: Soluzioni Metalliche, Domanda breve" at bounding box center [232, 218] width 109 height 8
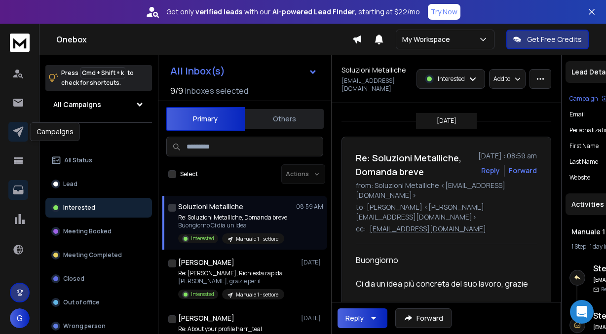
click at [21, 126] on icon at bounding box center [18, 132] width 12 height 12
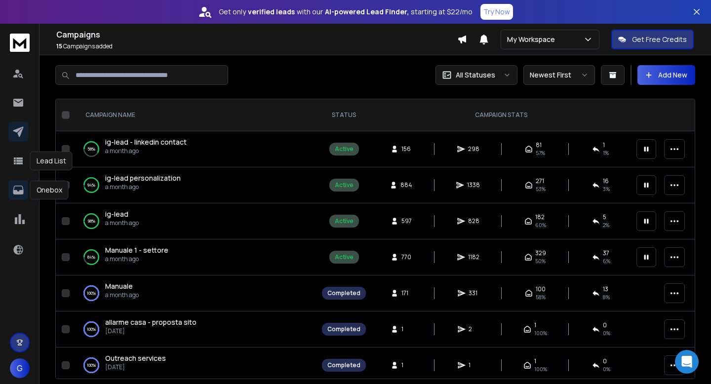
click at [21, 197] on link at bounding box center [18, 190] width 20 height 20
click at [16, 189] on icon at bounding box center [18, 190] width 12 height 12
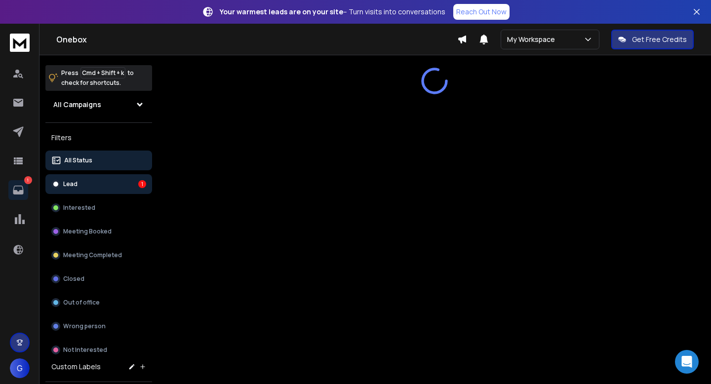
click at [70, 189] on button "Lead 1" at bounding box center [98, 184] width 107 height 20
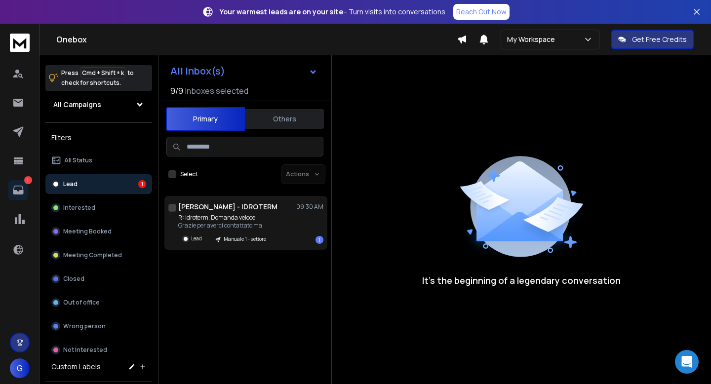
click at [246, 226] on p "Grazie per averci contattato ma" at bounding box center [225, 226] width 94 height 8
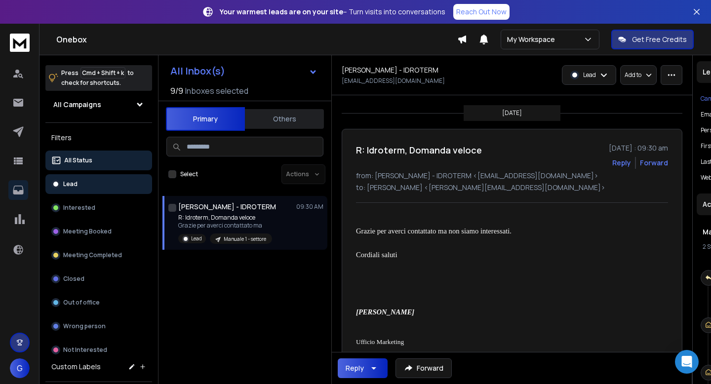
click at [81, 164] on div "All Status" at bounding box center [71, 161] width 41 height 10
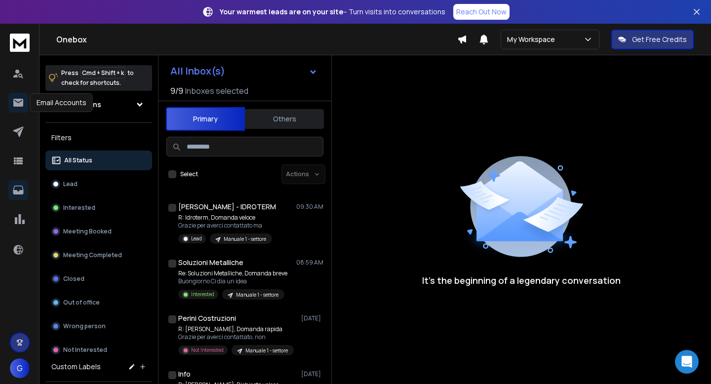
click at [21, 101] on icon at bounding box center [18, 103] width 10 height 8
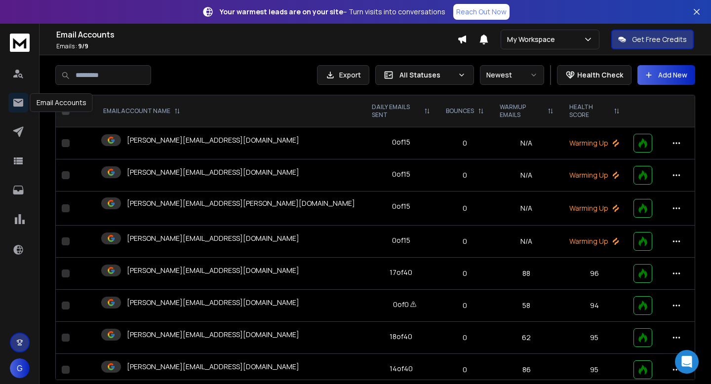
scroll to position [44, 0]
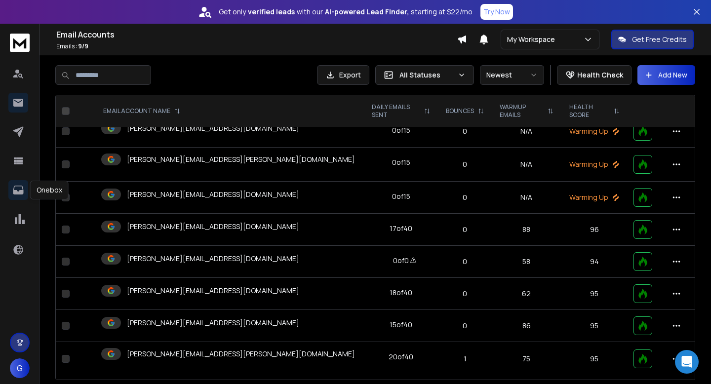
click at [21, 193] on icon at bounding box center [18, 190] width 10 height 9
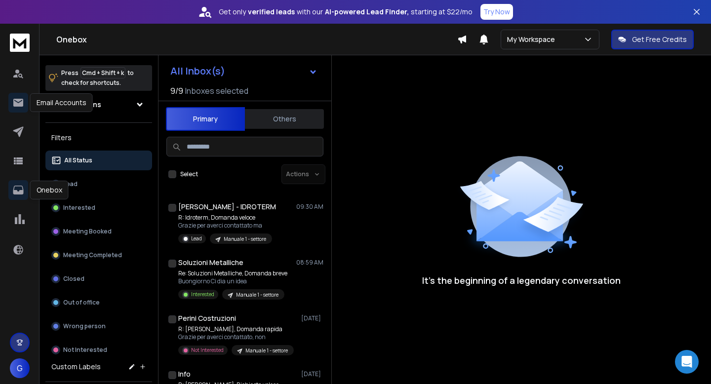
click at [18, 101] on icon at bounding box center [18, 103] width 10 height 8
click at [15, 130] on icon at bounding box center [18, 131] width 10 height 10
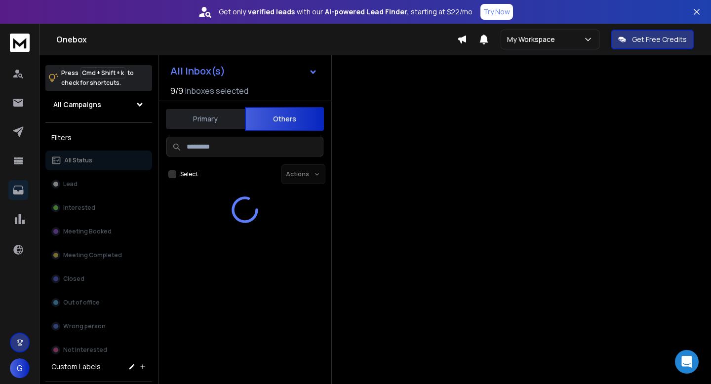
click at [263, 115] on button "Others" at bounding box center [284, 119] width 79 height 24
click at [214, 119] on button "Primary" at bounding box center [205, 119] width 79 height 22
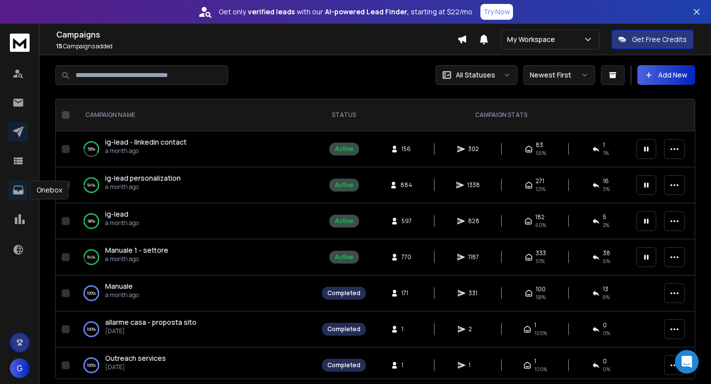
click at [19, 194] on icon at bounding box center [18, 190] width 10 height 9
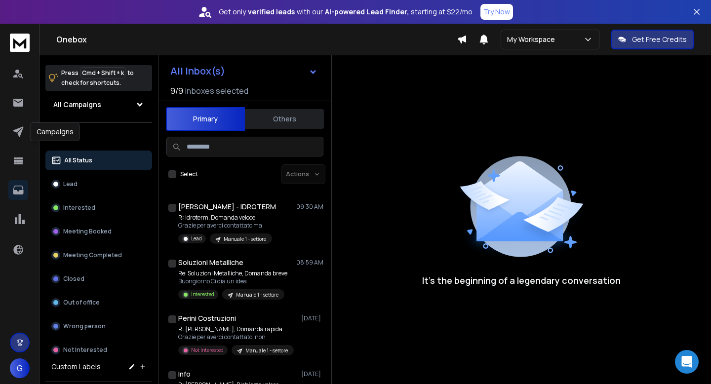
click at [24, 120] on div at bounding box center [19, 163] width 23 height 199
click at [23, 124] on link at bounding box center [18, 132] width 20 height 20
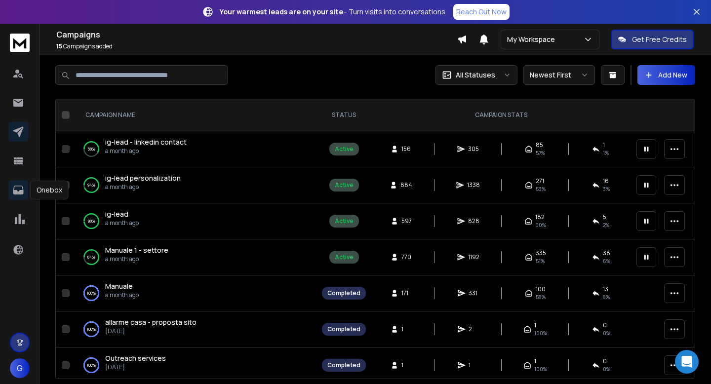
click at [14, 193] on icon at bounding box center [18, 190] width 10 height 9
click at [14, 214] on icon at bounding box center [19, 219] width 15 height 15
click at [23, 187] on icon at bounding box center [18, 190] width 12 height 12
click at [18, 157] on icon at bounding box center [18, 160] width 9 height 7
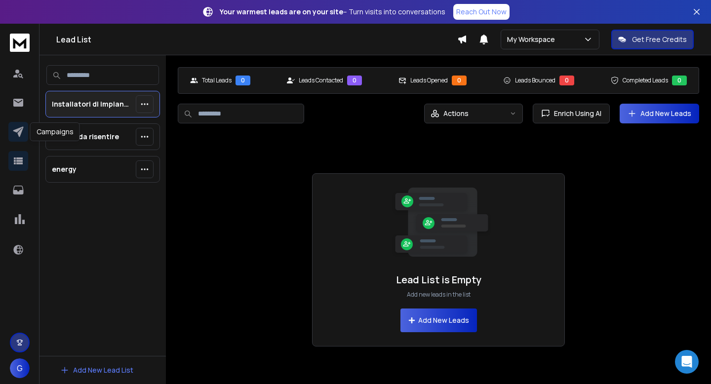
click at [19, 136] on icon at bounding box center [18, 131] width 10 height 10
